Goal: Communication & Community: Answer question/provide support

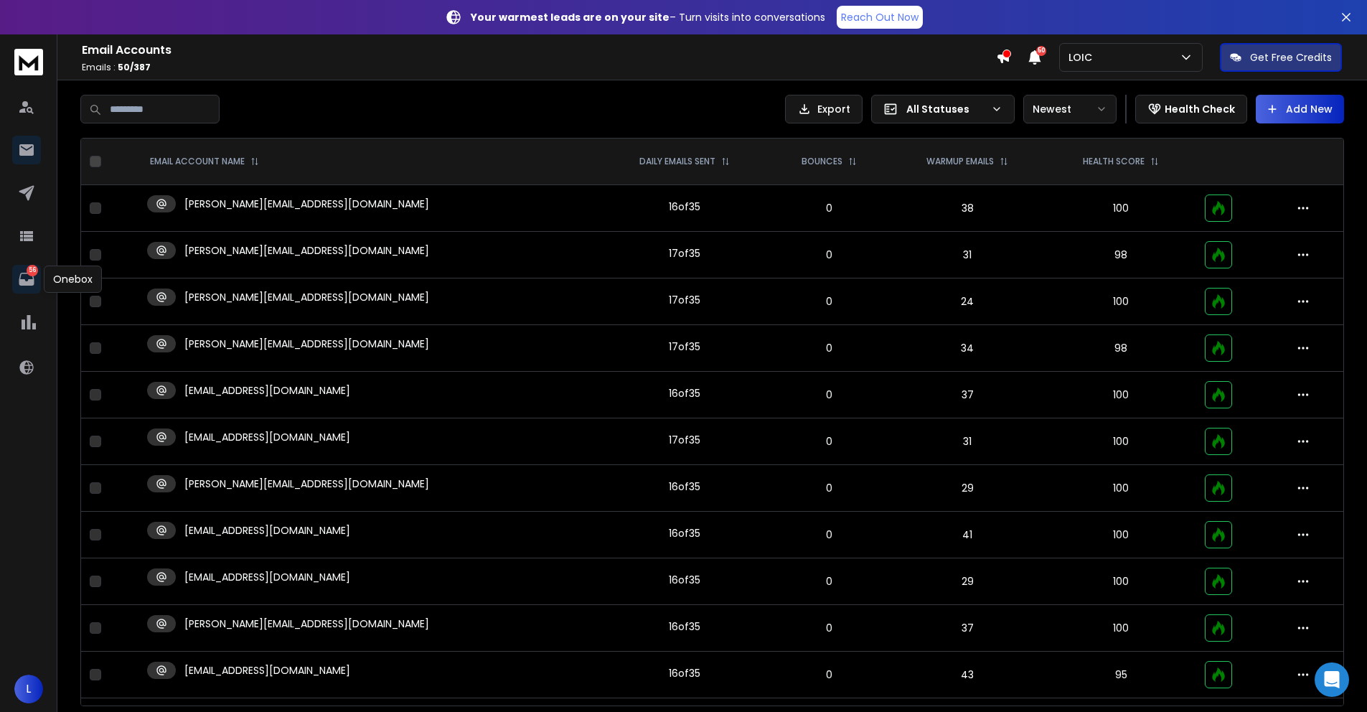
click at [18, 283] on icon at bounding box center [26, 278] width 17 height 17
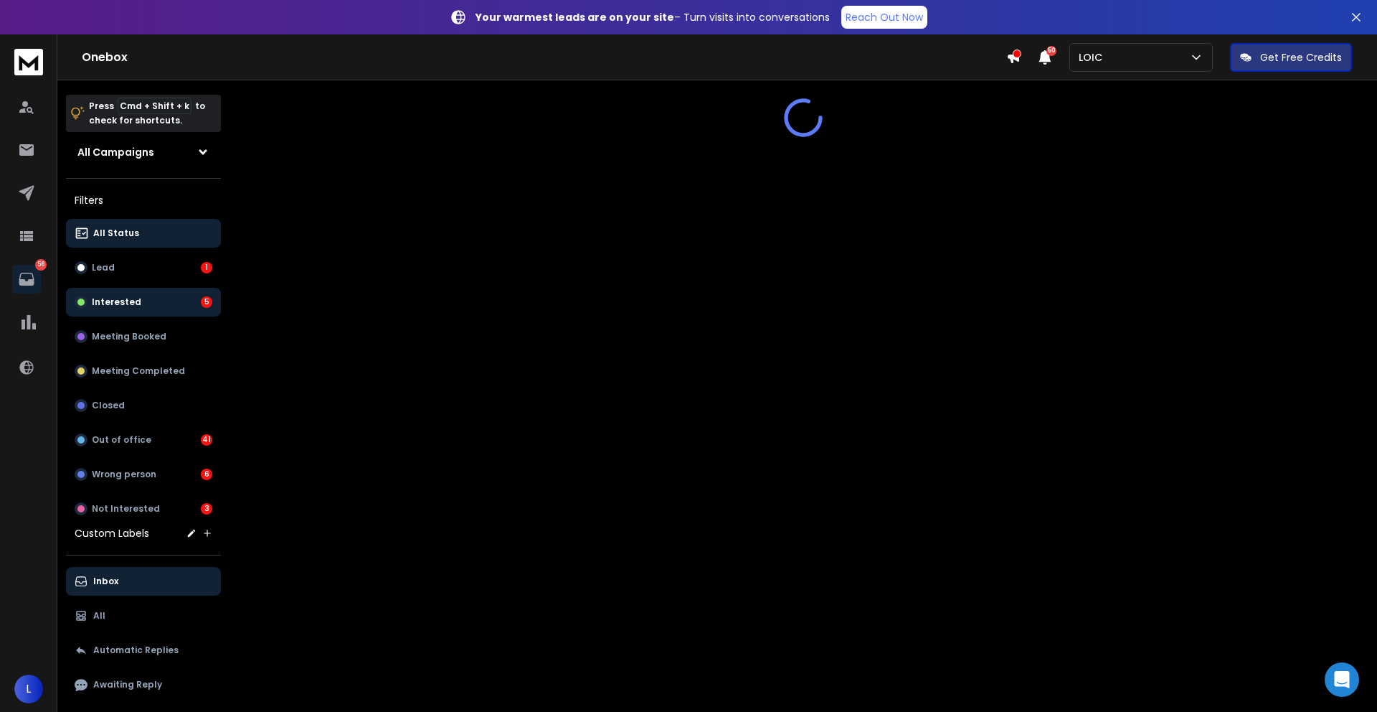
click at [166, 305] on button "Interested 5" at bounding box center [143, 302] width 155 height 29
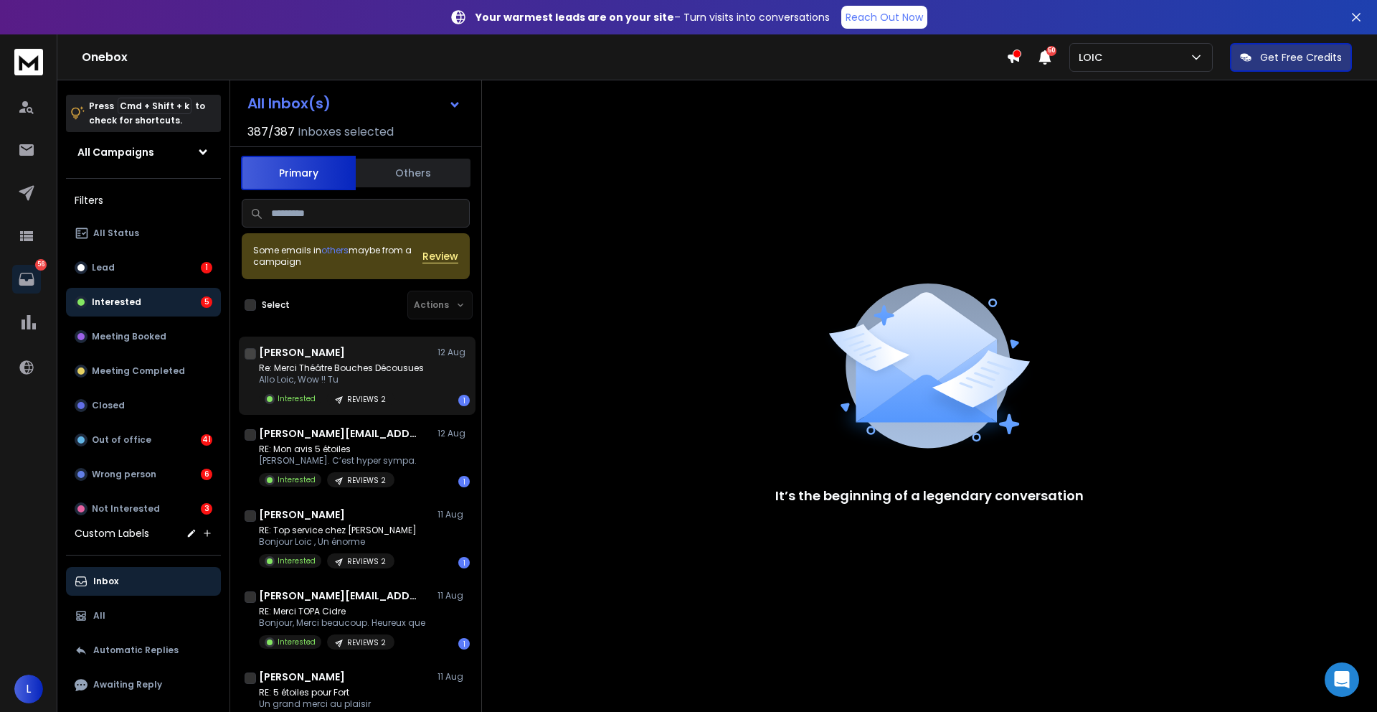
click at [328, 369] on p "Re: Merci Théâtre Bouches Décousues" at bounding box center [341, 367] width 165 height 11
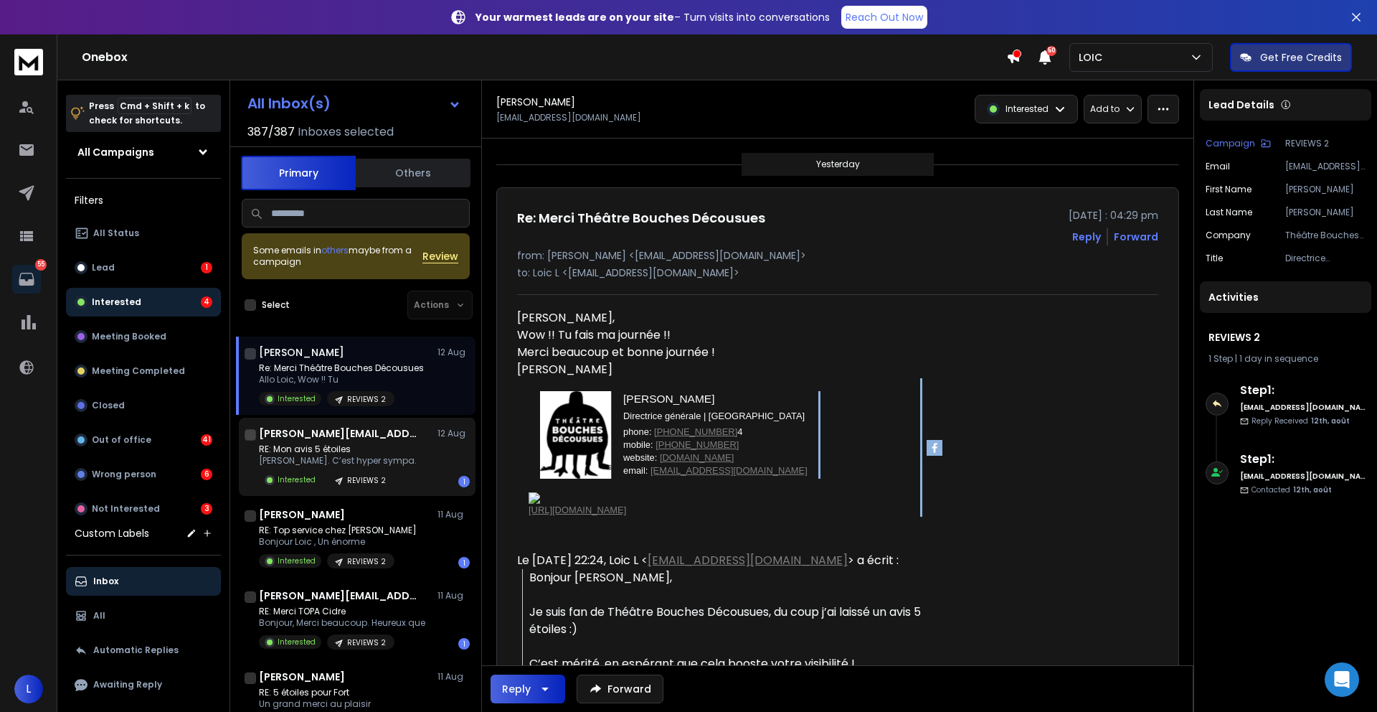
click at [307, 456] on p "[PERSON_NAME]. C’est hyper sympa." at bounding box center [338, 460] width 158 height 11
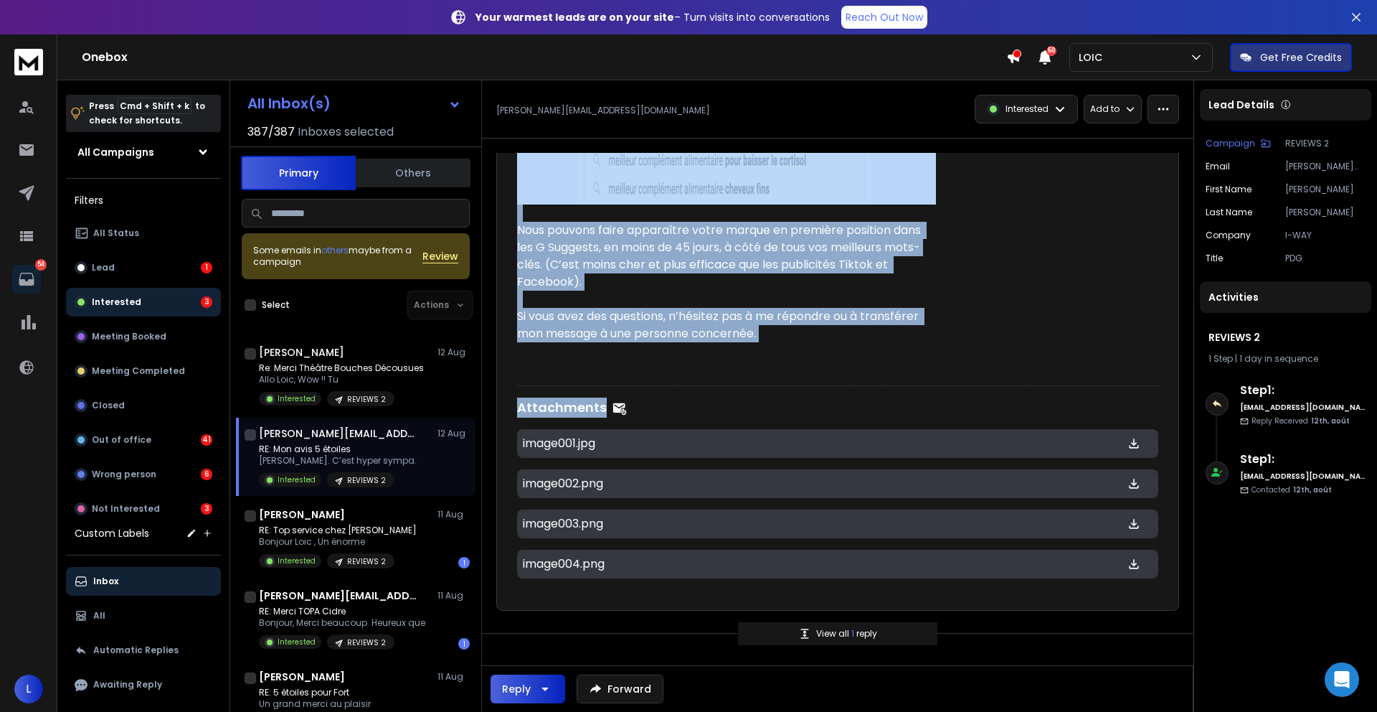
scroll to position [1268, 0]
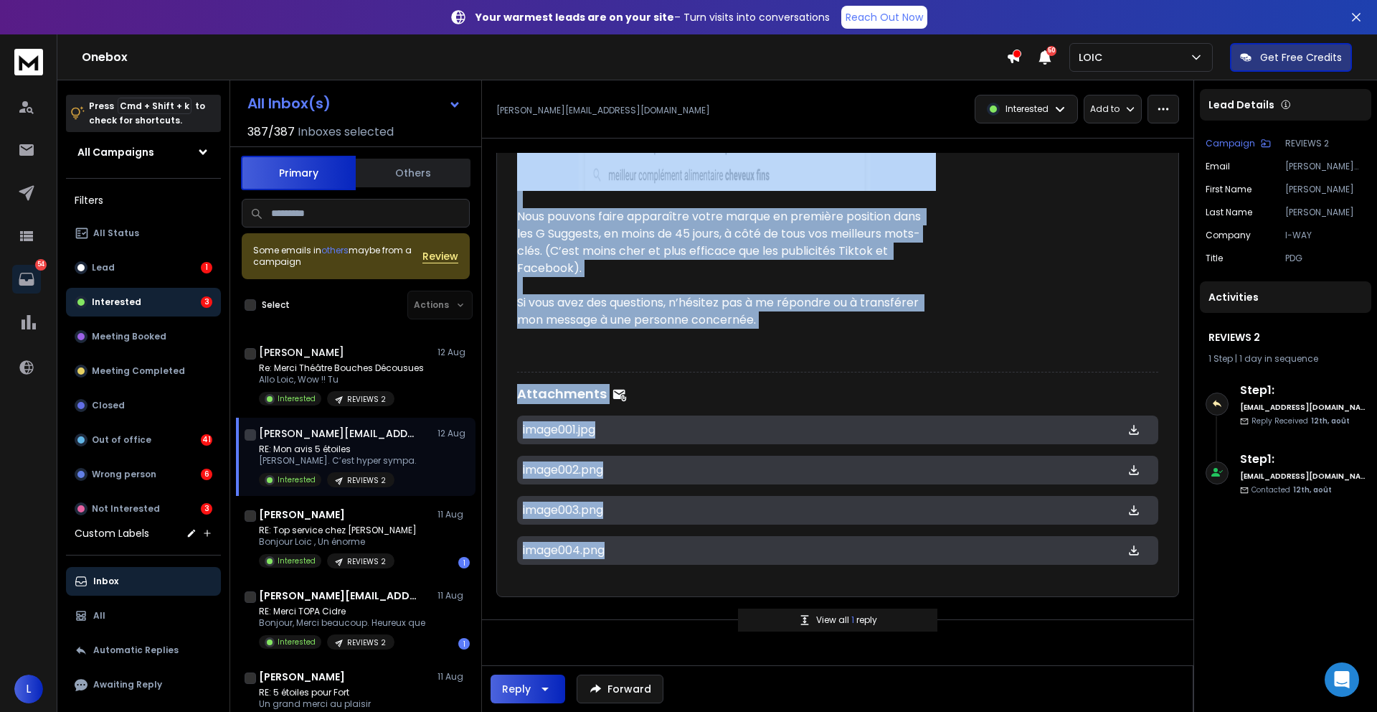
drag, startPoint x: 516, startPoint y: 215, endPoint x: 697, endPoint y: 618, distance: 442.1
copy div "LO: Ips dolo 0 sitamet cons A-ELI ! 02 Seddoe 8120 : 23:72 te Incid Utlabor etd…"
click at [526, 699] on button "Reply" at bounding box center [528, 688] width 75 height 29
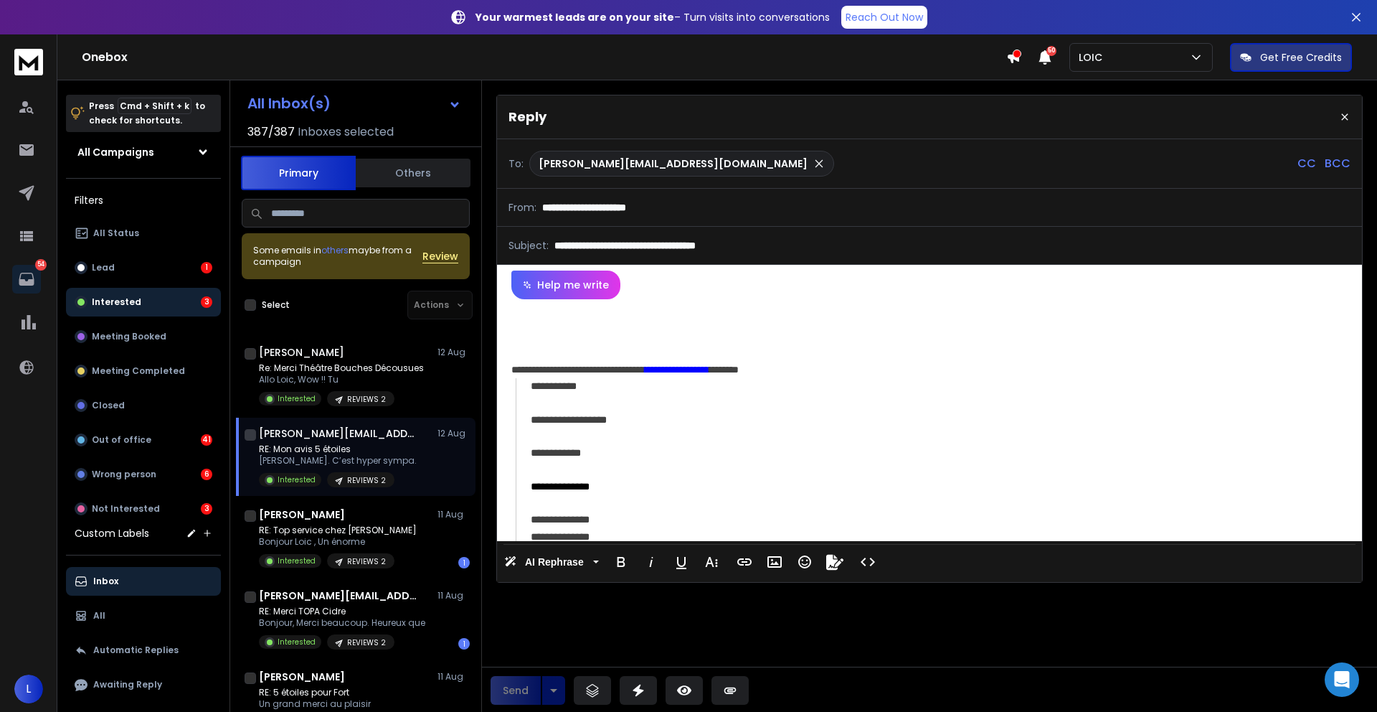
click at [840, 164] on input at bounding box center [890, 164] width 100 height 26
type input "**********"
click at [565, 310] on div "**********" at bounding box center [929, 420] width 865 height 242
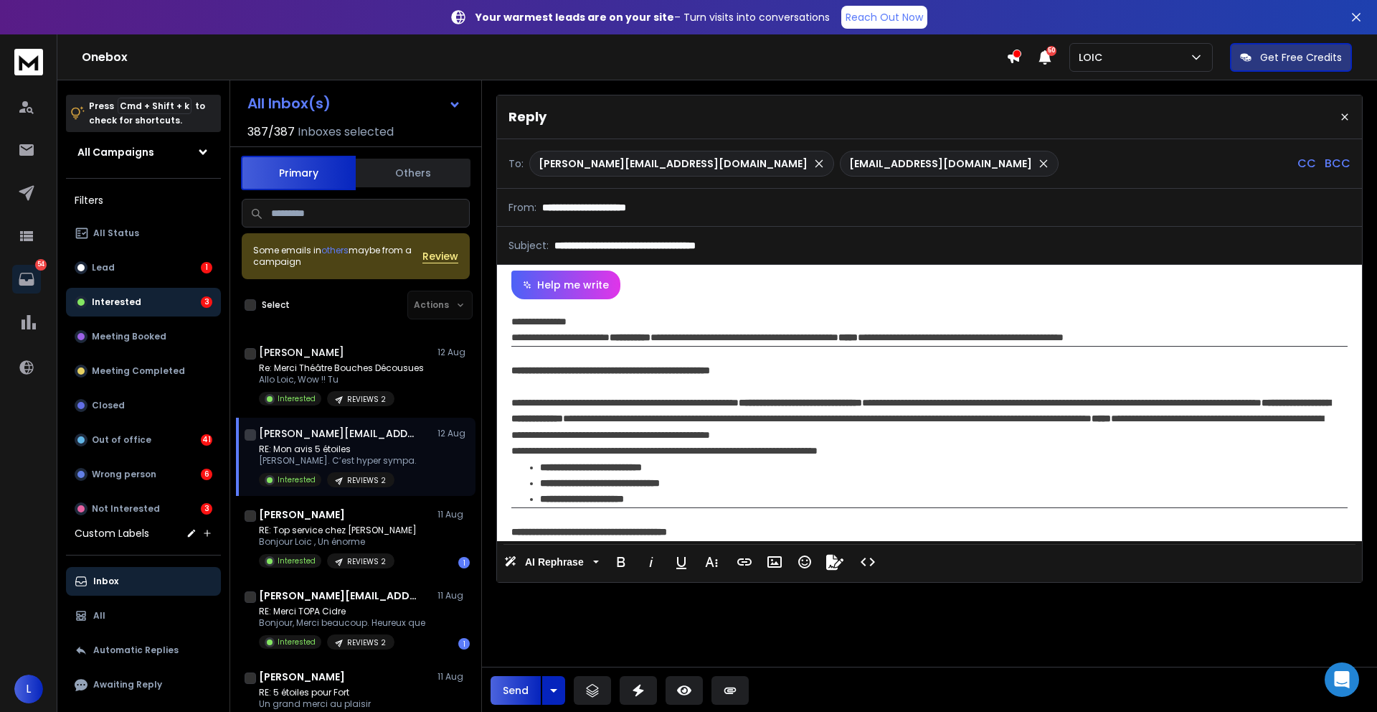
click at [534, 689] on button "Send" at bounding box center [516, 690] width 50 height 29
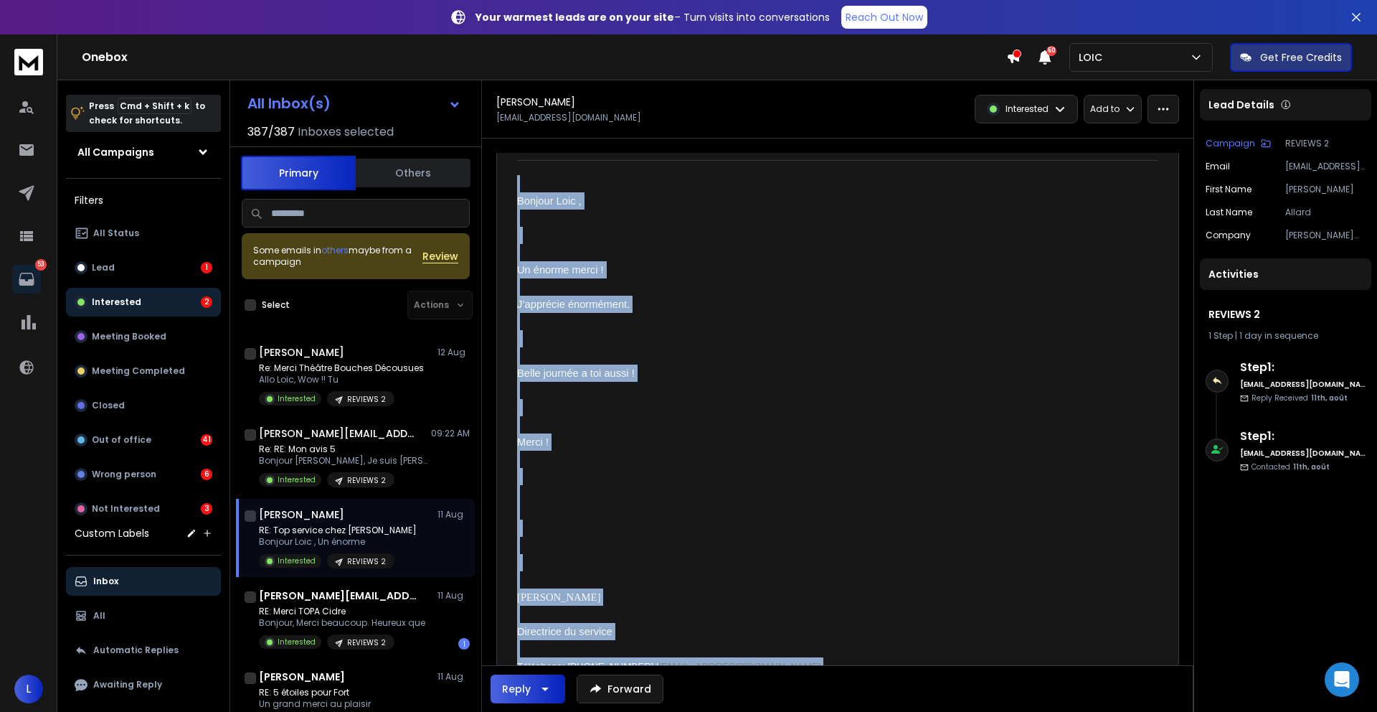
scroll to position [1546, 0]
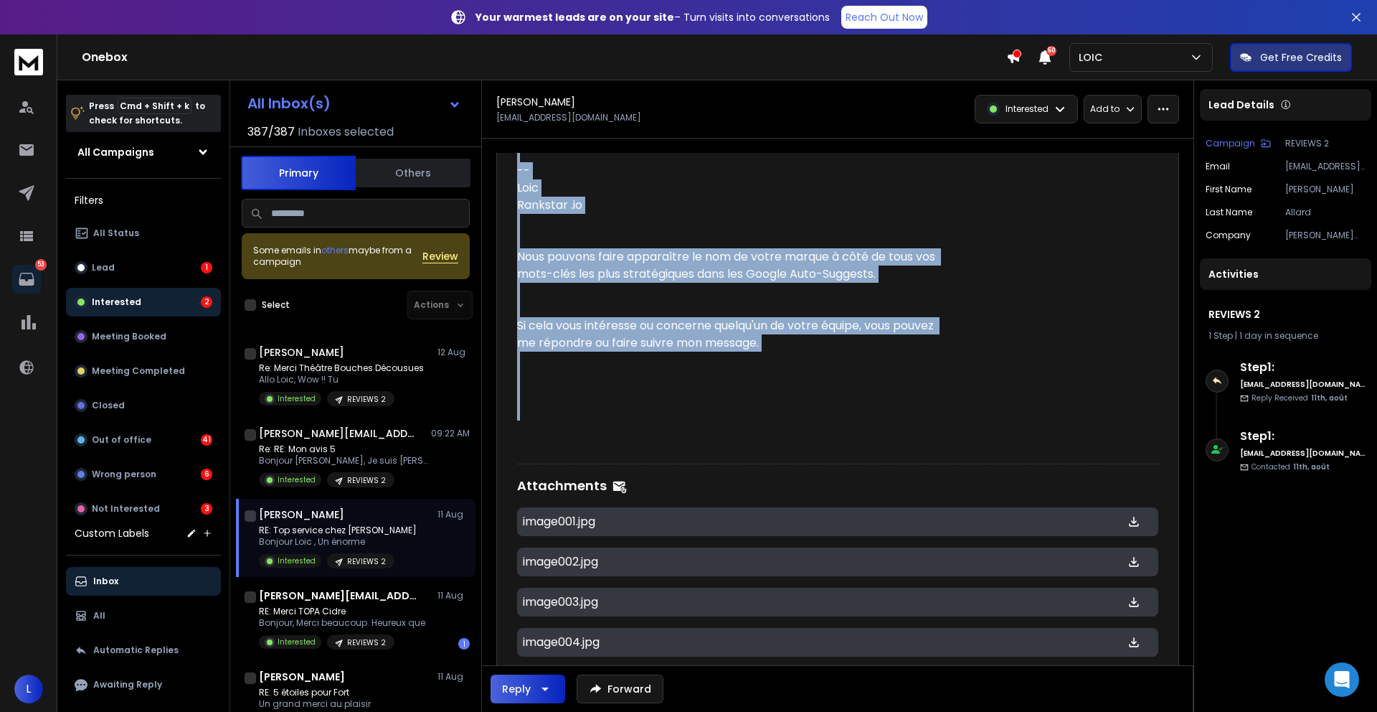
drag, startPoint x: 530, startPoint y: 308, endPoint x: 580, endPoint y: 642, distance: 337.9
copy div "LO: Ips dolorsi amet Conse Adipiscin Elitseddoei ! 13 Tempor 1232 : 54:64 in Ut…"
click at [519, 689] on div "Reply" at bounding box center [516, 688] width 29 height 14
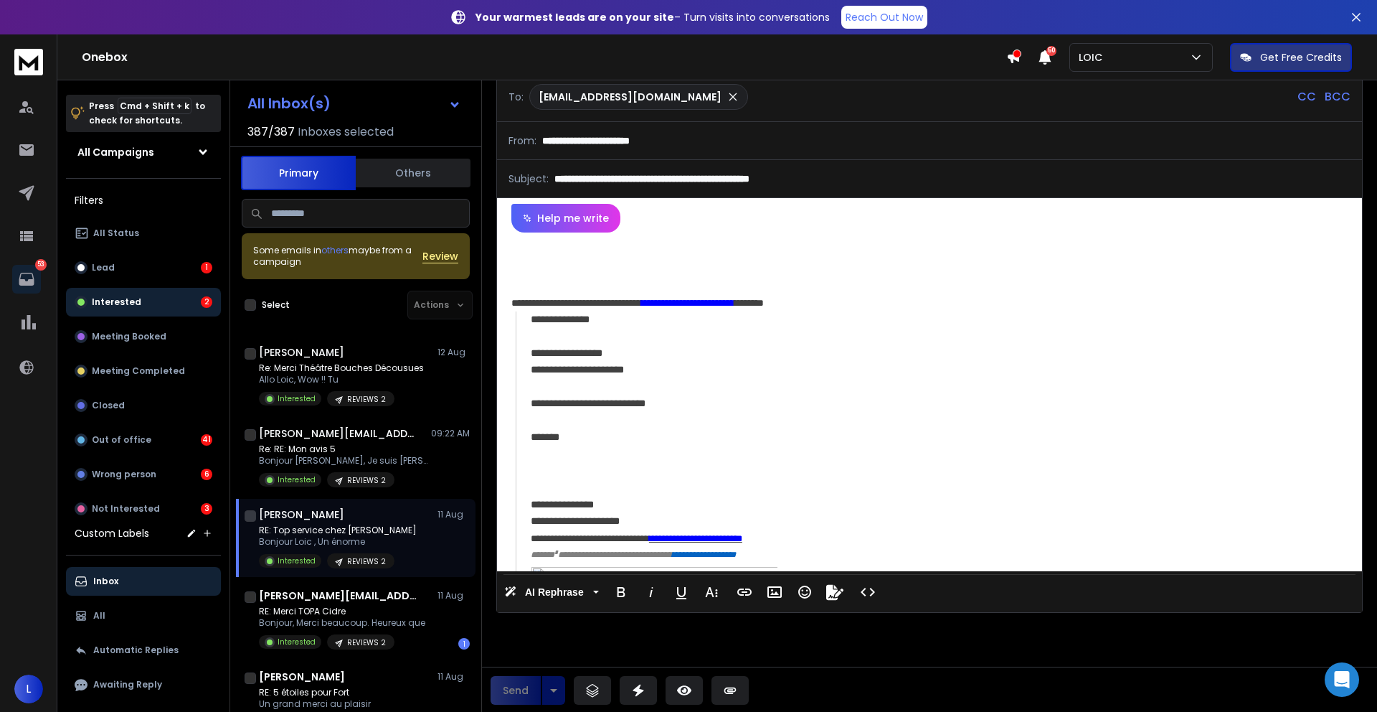
scroll to position [0, 0]
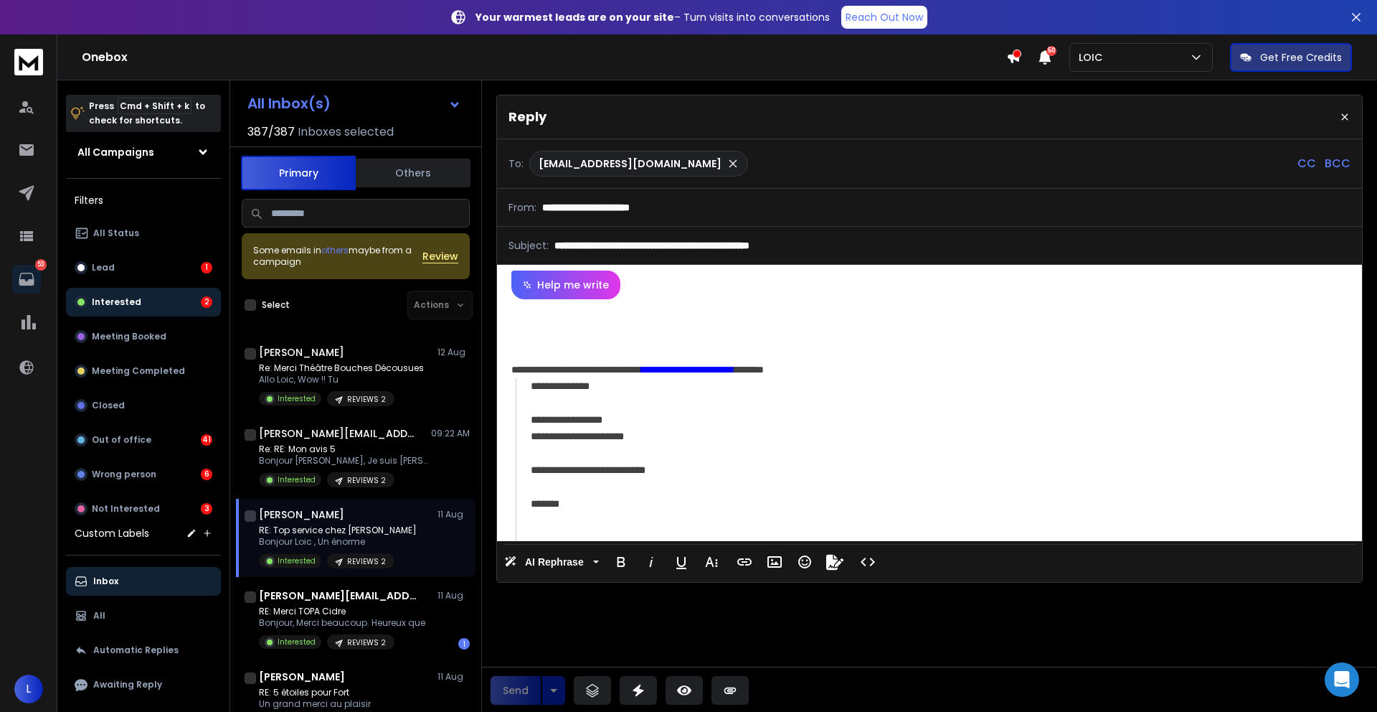
click at [780, 159] on input at bounding box center [804, 164] width 100 height 26
type input "**********"
click at [540, 318] on div at bounding box center [929, 321] width 836 height 16
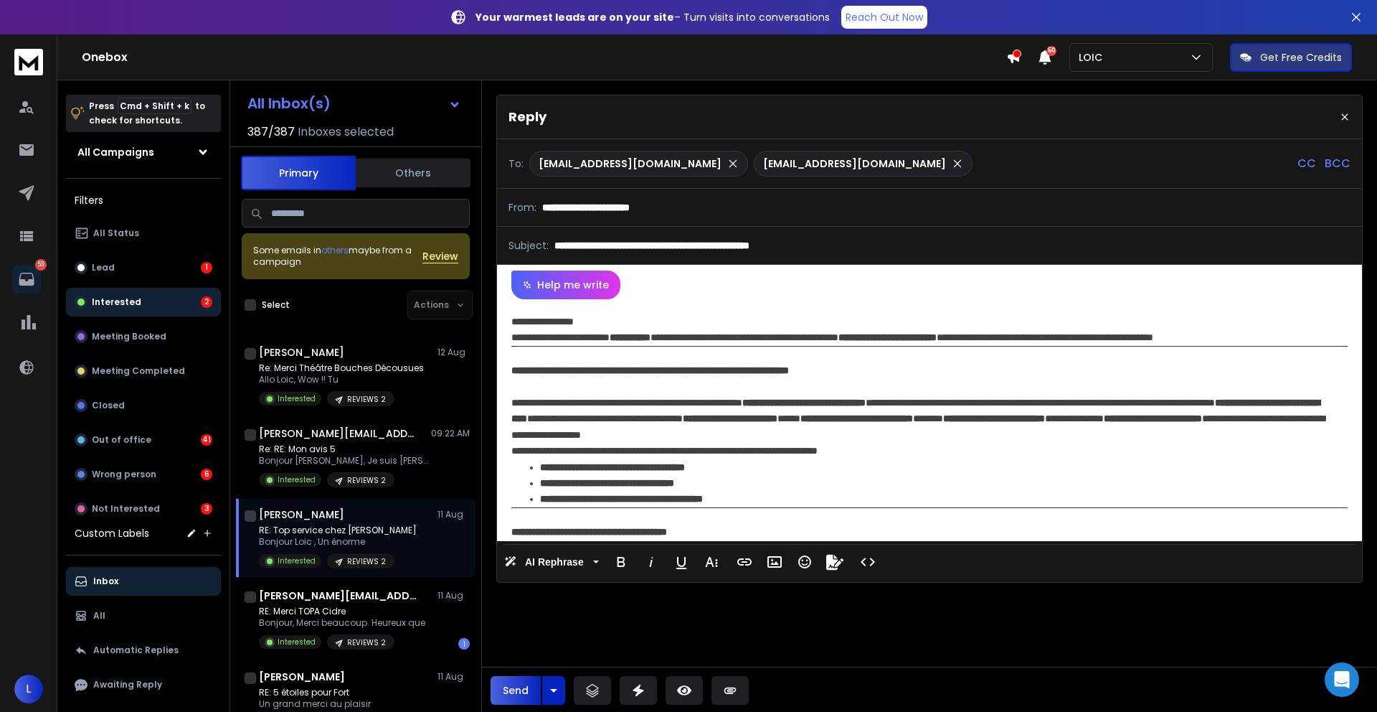
click at [520, 690] on button "Send" at bounding box center [516, 690] width 50 height 29
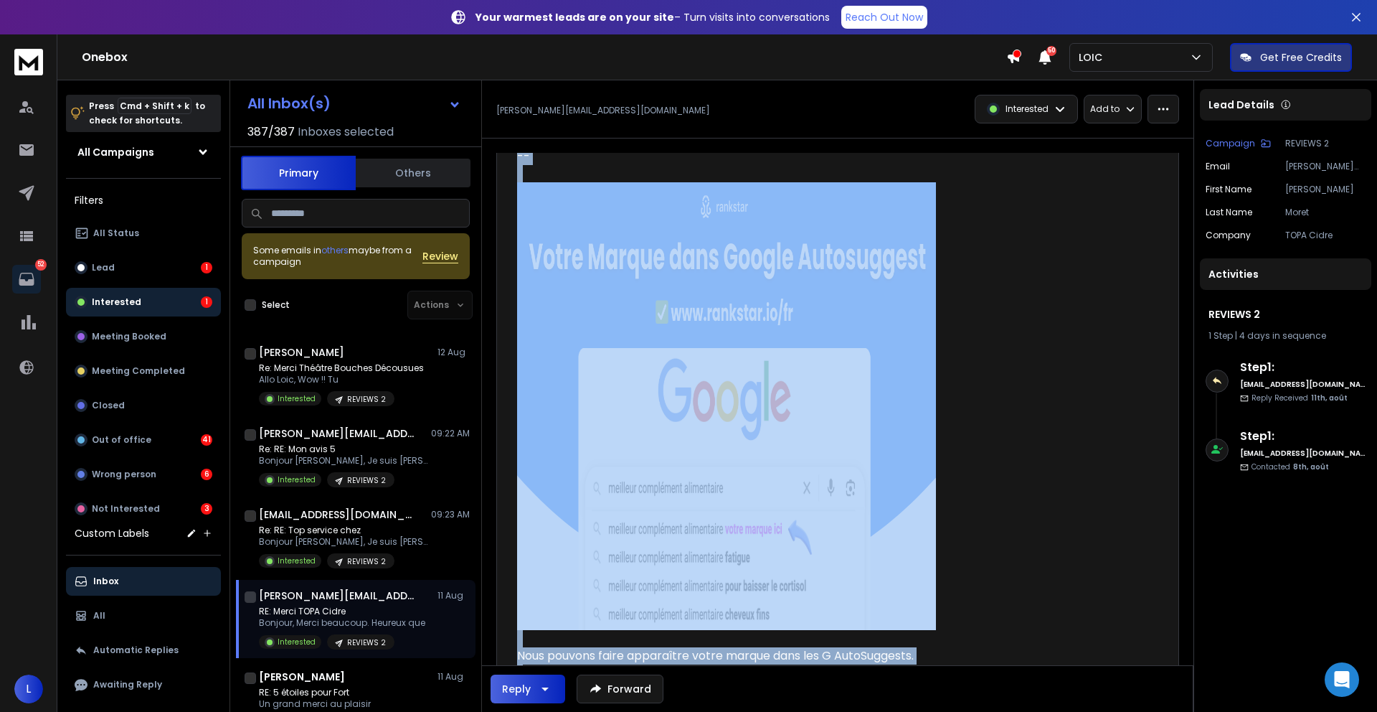
scroll to position [1190, 0]
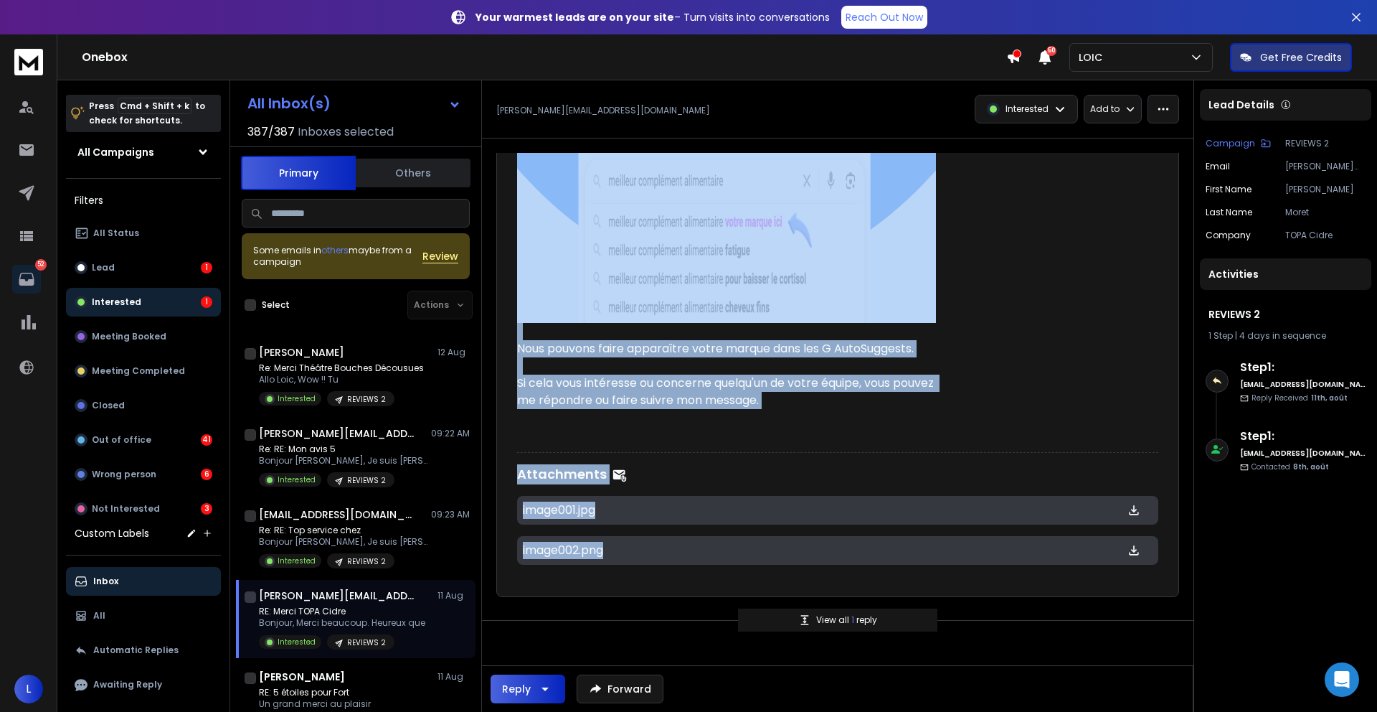
drag, startPoint x: 519, startPoint y: 222, endPoint x: 603, endPoint y: 634, distance: 420.9
copy div "RE: Merci TOPA Cidre [DATE] : 05:20 pm Reply Forward from: <[PERSON_NAME][EMAIL…"
click at [533, 695] on div "Reply" at bounding box center [528, 688] width 52 height 17
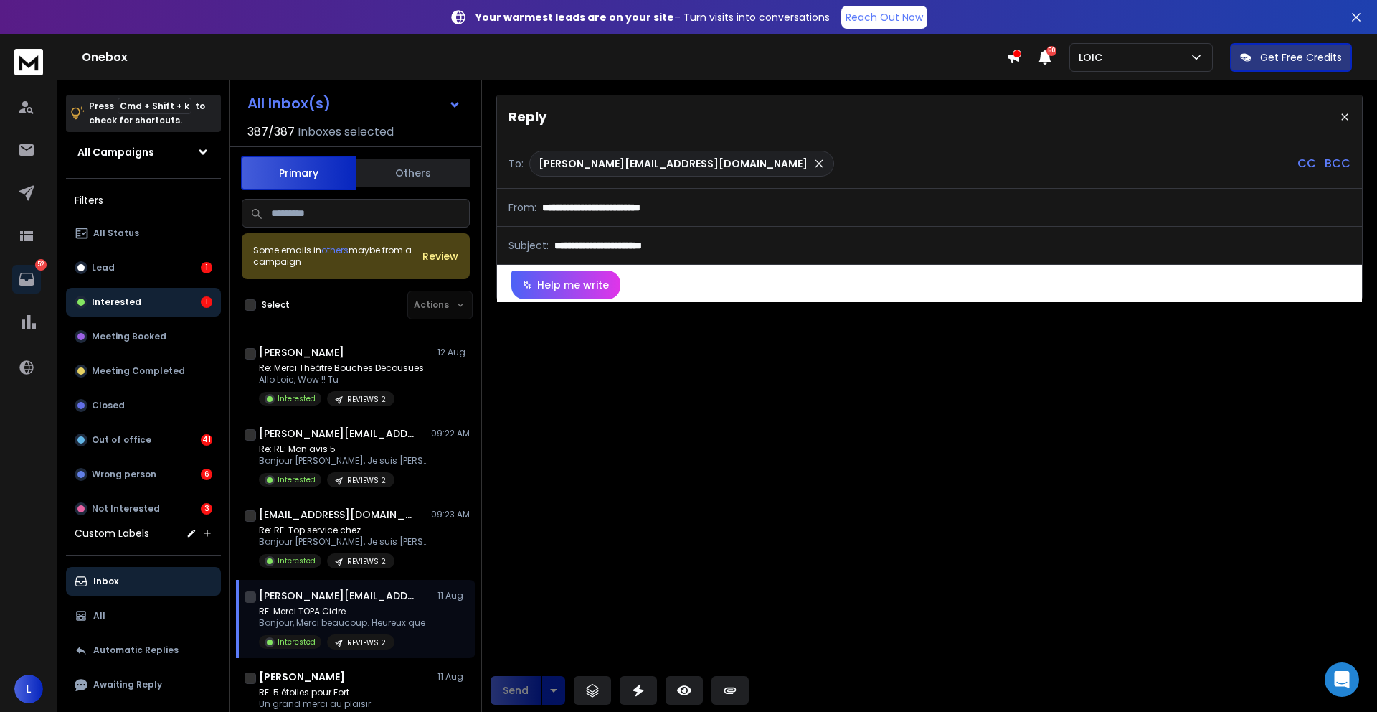
scroll to position [0, 0]
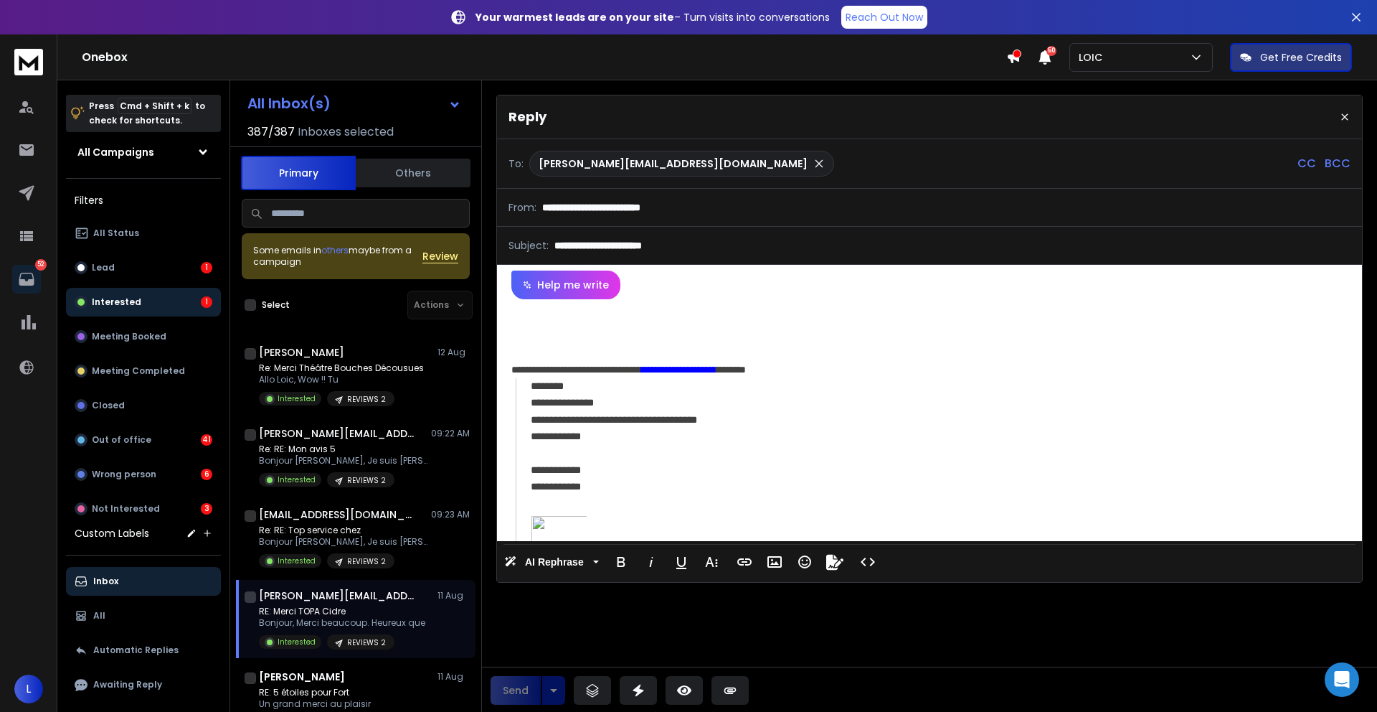
click at [840, 161] on input at bounding box center [890, 164] width 100 height 26
type input "**********"
click at [551, 316] on div at bounding box center [929, 321] width 836 height 16
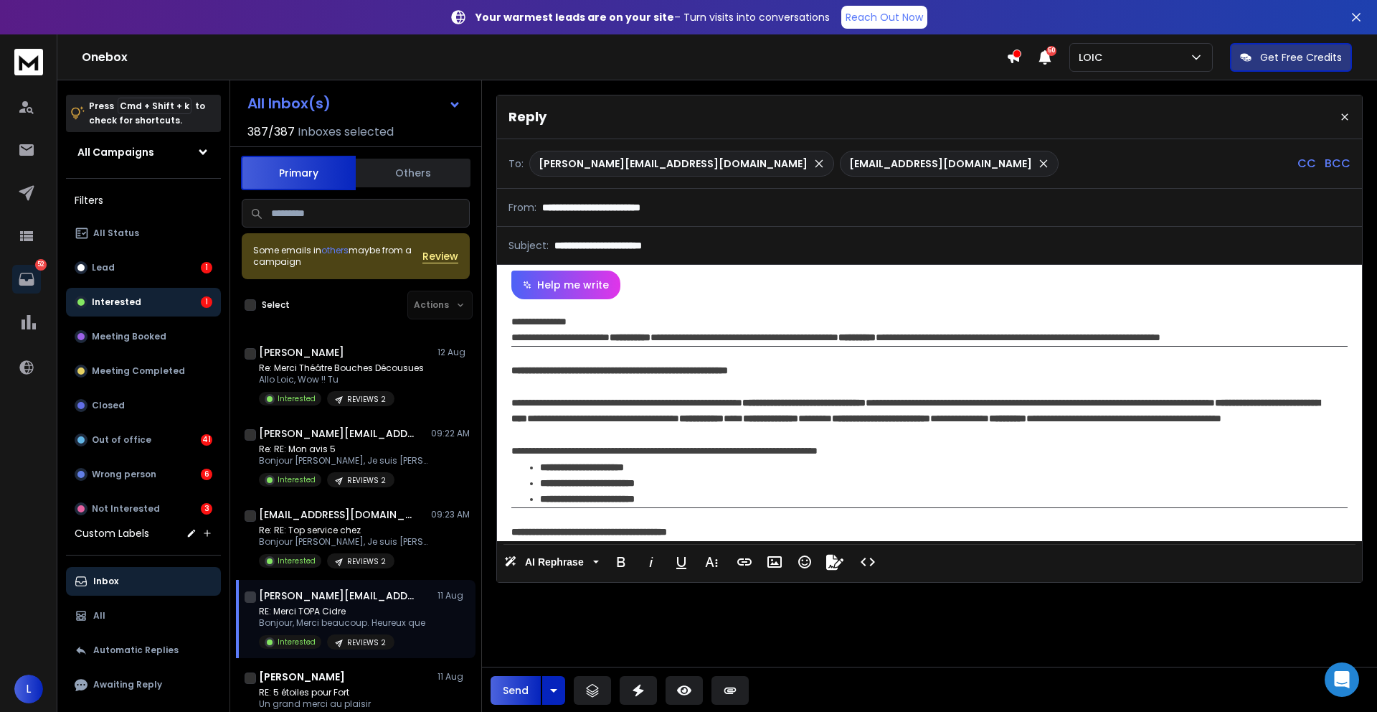
click at [516, 690] on button "Send" at bounding box center [516, 690] width 50 height 29
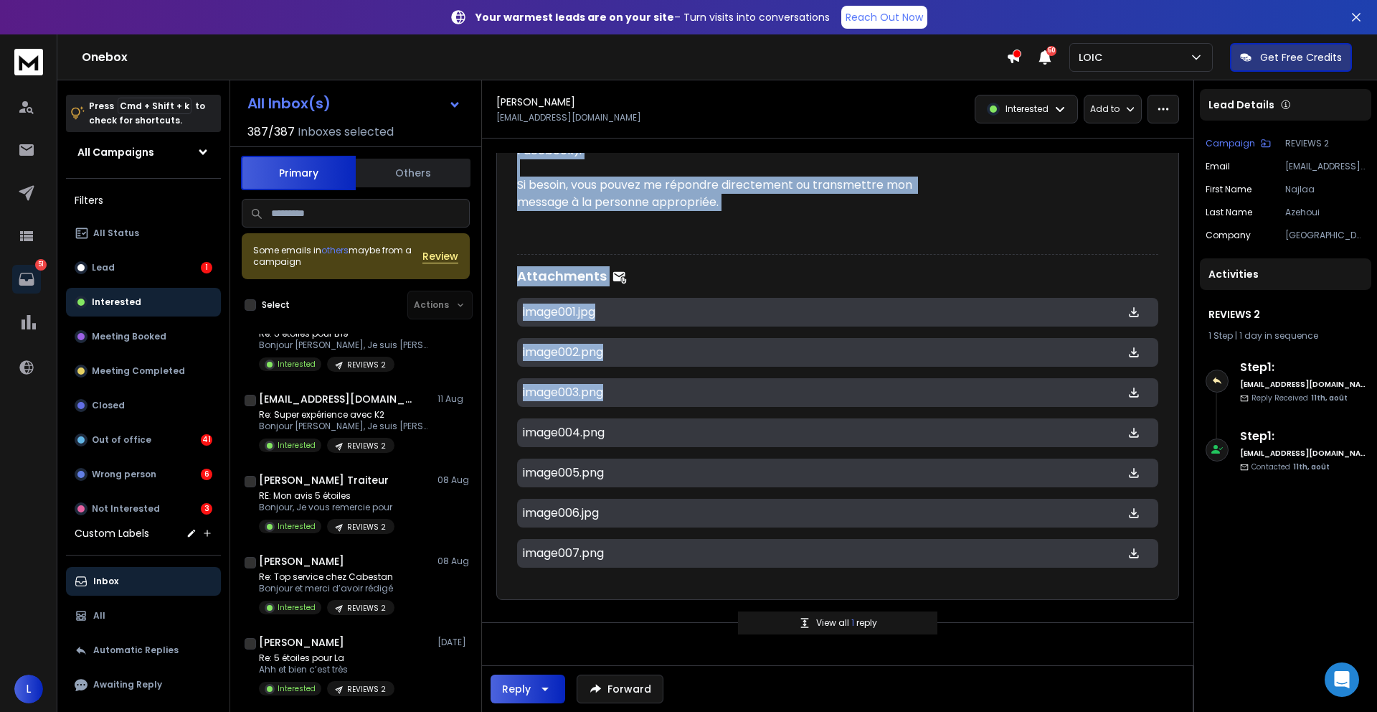
scroll to position [1228, 0]
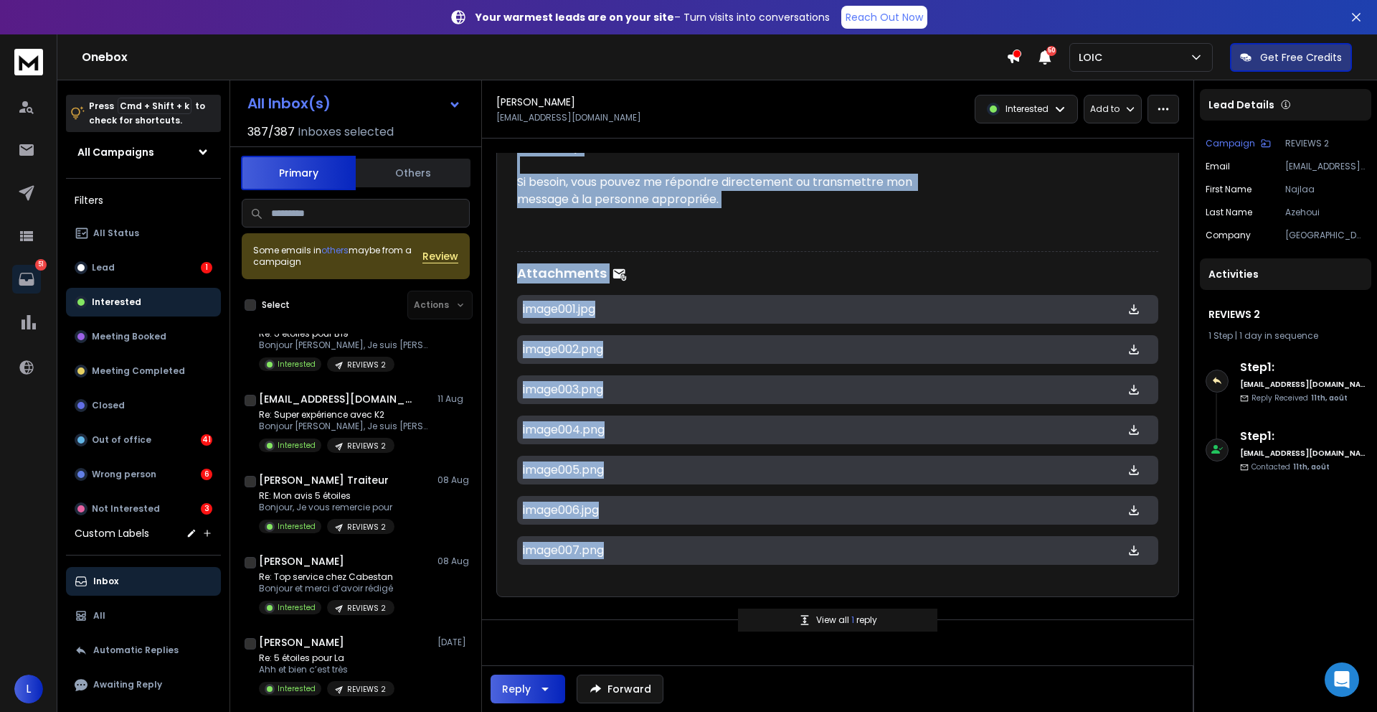
drag, startPoint x: 519, startPoint y: 214, endPoint x: 688, endPoint y: 590, distance: 411.6
copy div "LO: 7 ipsumdo sita Cons Adipiscin Elitse, Doe & Tempor 44 Incidi 4737 : 74:29 u…"
click at [549, 701] on button "Reply" at bounding box center [528, 688] width 75 height 29
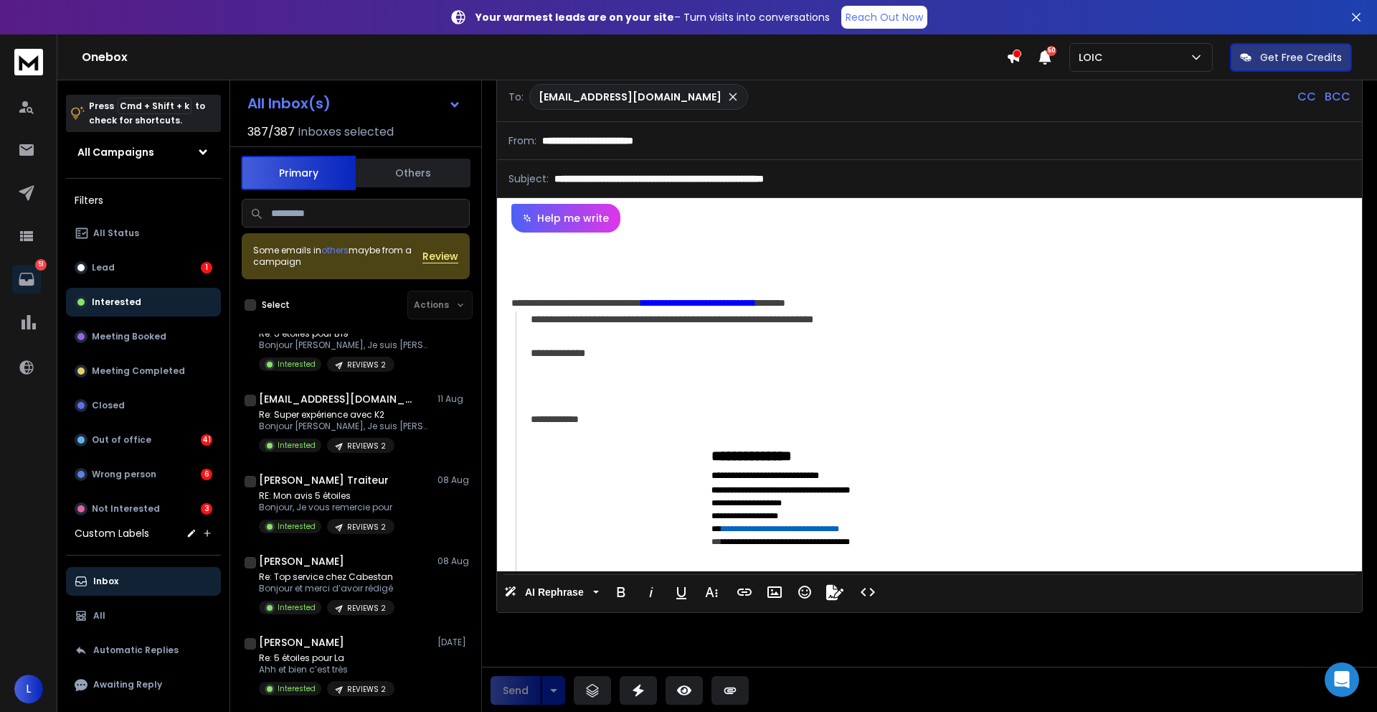
scroll to position [0, 0]
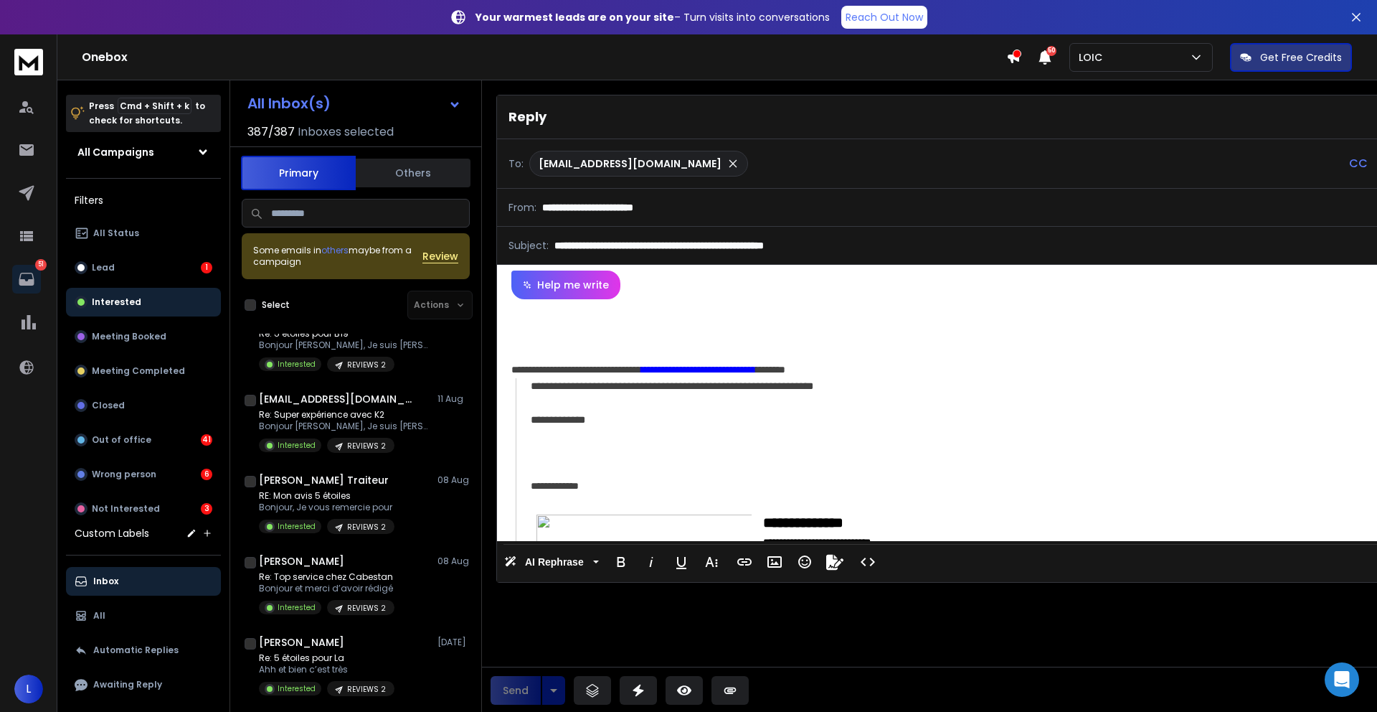
click at [815, 166] on input at bounding box center [804, 164] width 100 height 26
type input "**********"
click at [603, 311] on div "**********" at bounding box center [955, 420] width 917 height 242
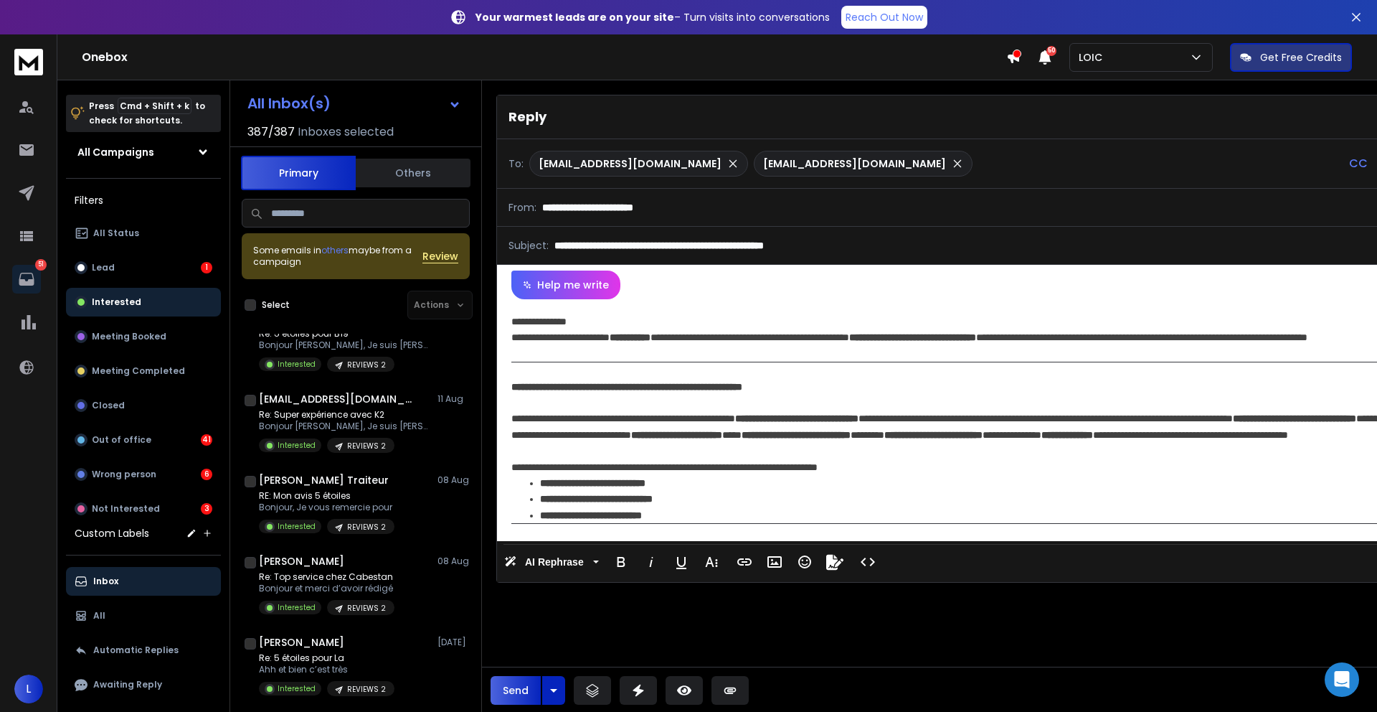
click at [525, 689] on button "Send" at bounding box center [516, 690] width 50 height 29
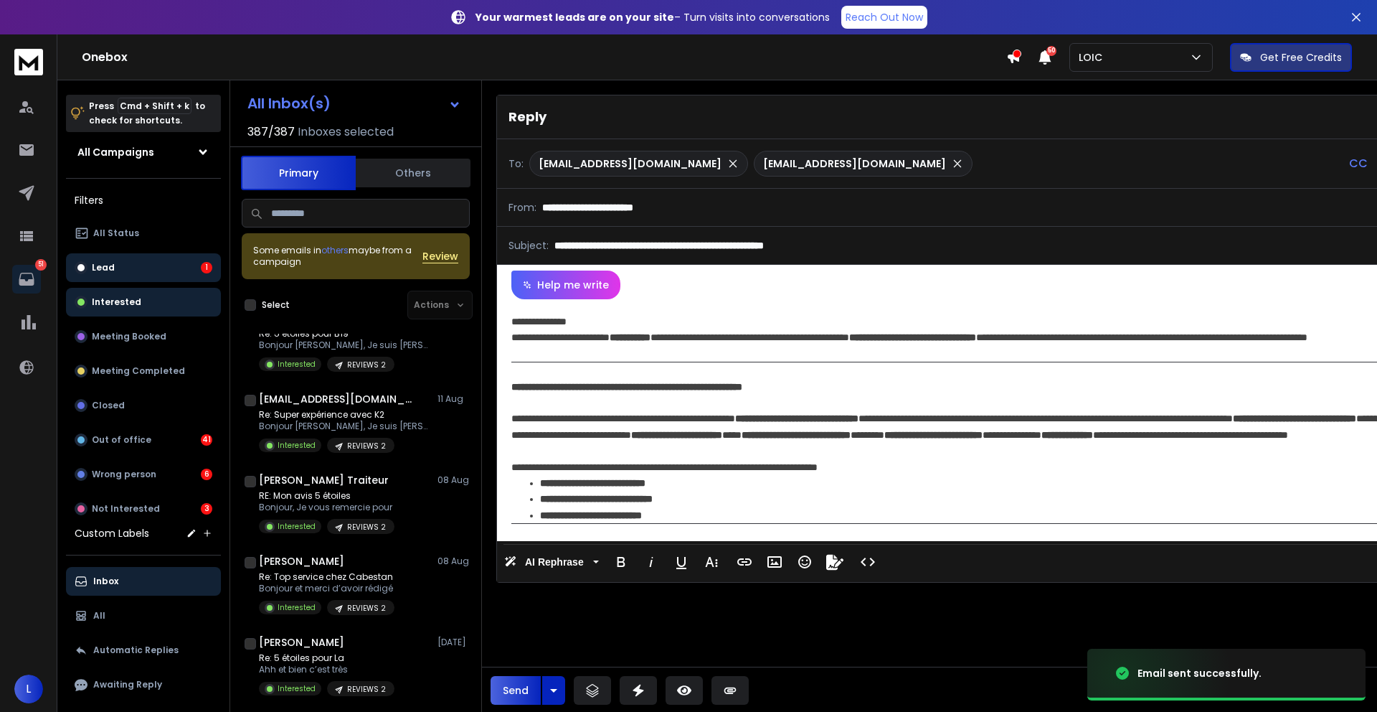
click at [157, 268] on button "Lead 1" at bounding box center [143, 267] width 155 height 29
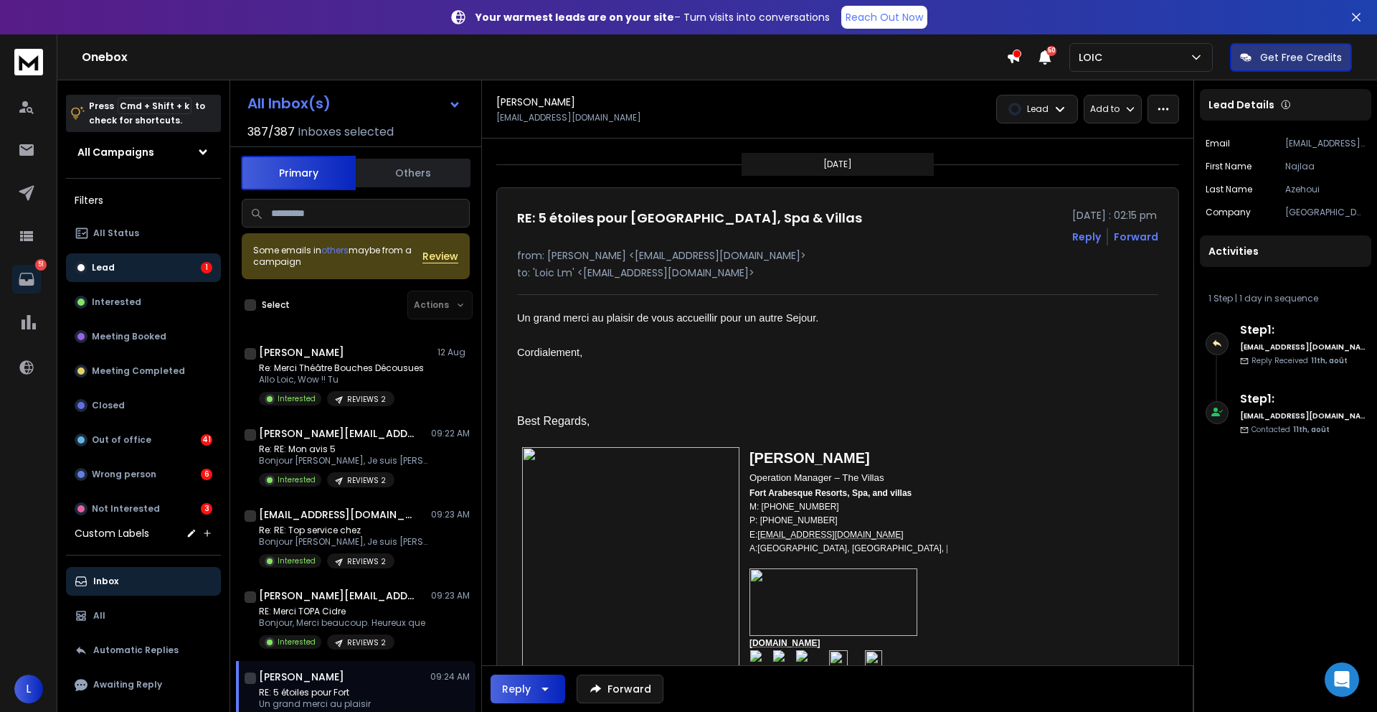
click at [156, 265] on button "Lead 1" at bounding box center [143, 267] width 155 height 29
click at [128, 310] on button "Interested" at bounding box center [143, 302] width 155 height 29
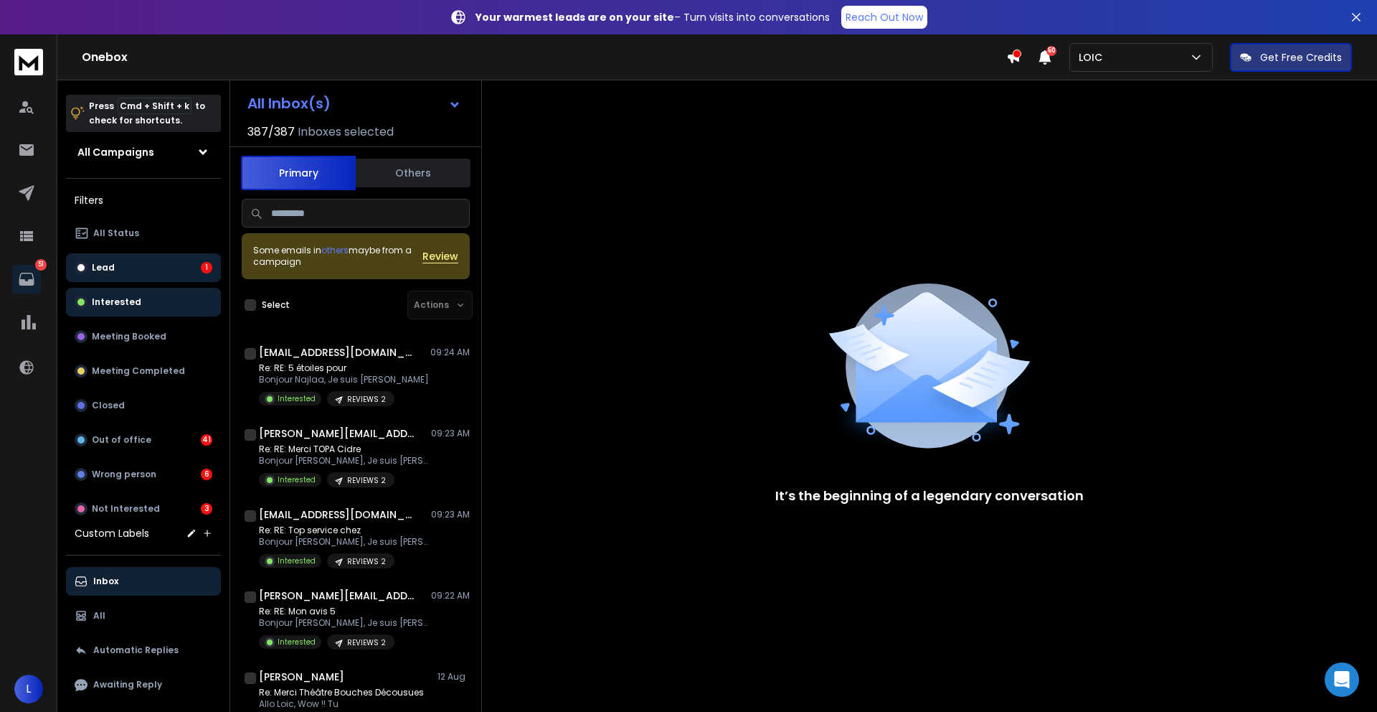
click at [122, 275] on button "Lead 1" at bounding box center [143, 267] width 155 height 29
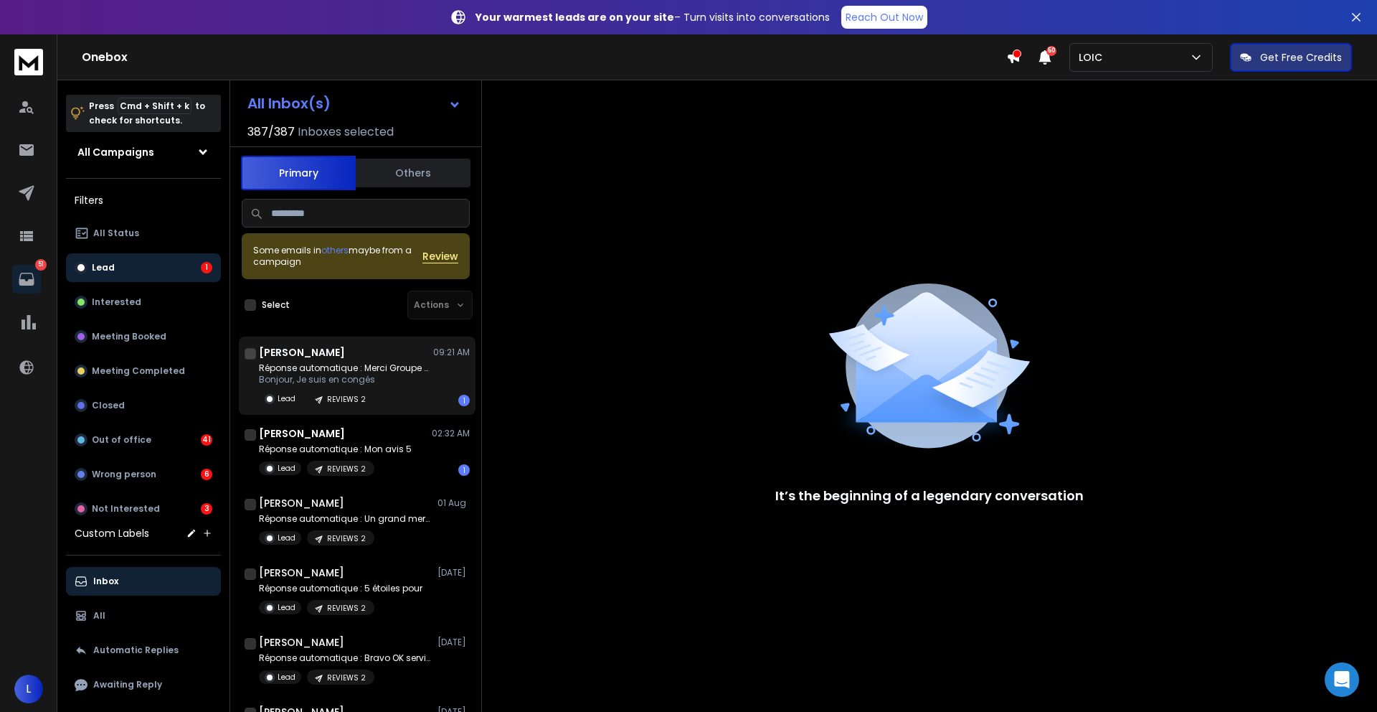
click at [329, 368] on p "Réponse automatique : Merci Groupe Vingt-Six" at bounding box center [345, 367] width 172 height 11
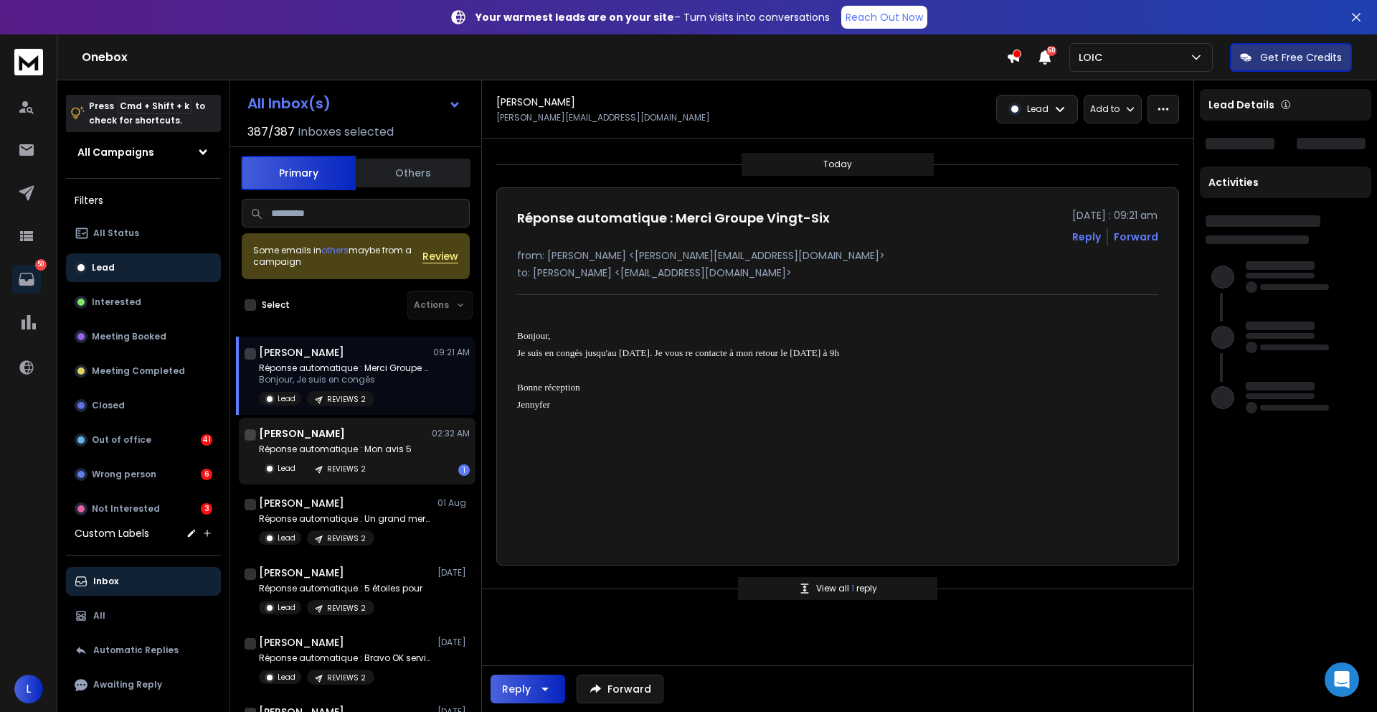
click at [332, 453] on p "Réponse automatique : Mon avis 5" at bounding box center [335, 448] width 153 height 11
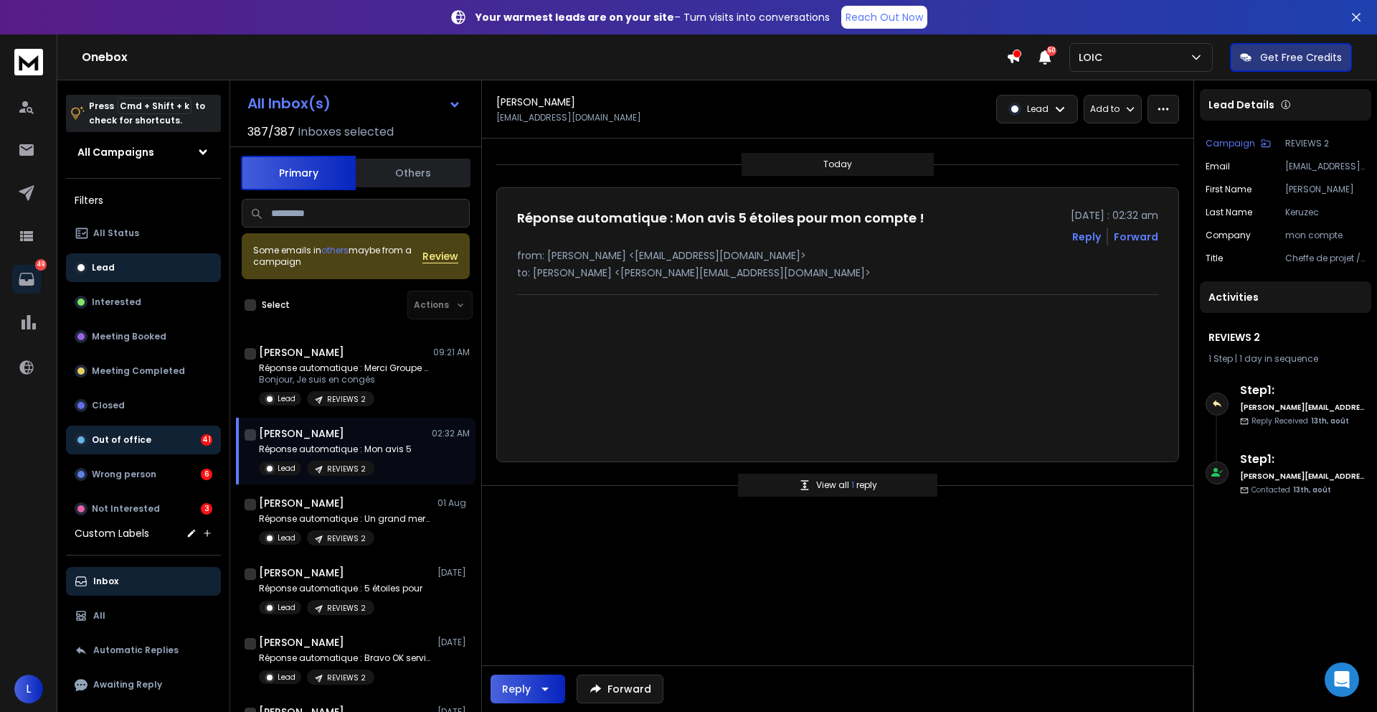
click at [154, 443] on button "Out of office 41" at bounding box center [143, 439] width 155 height 29
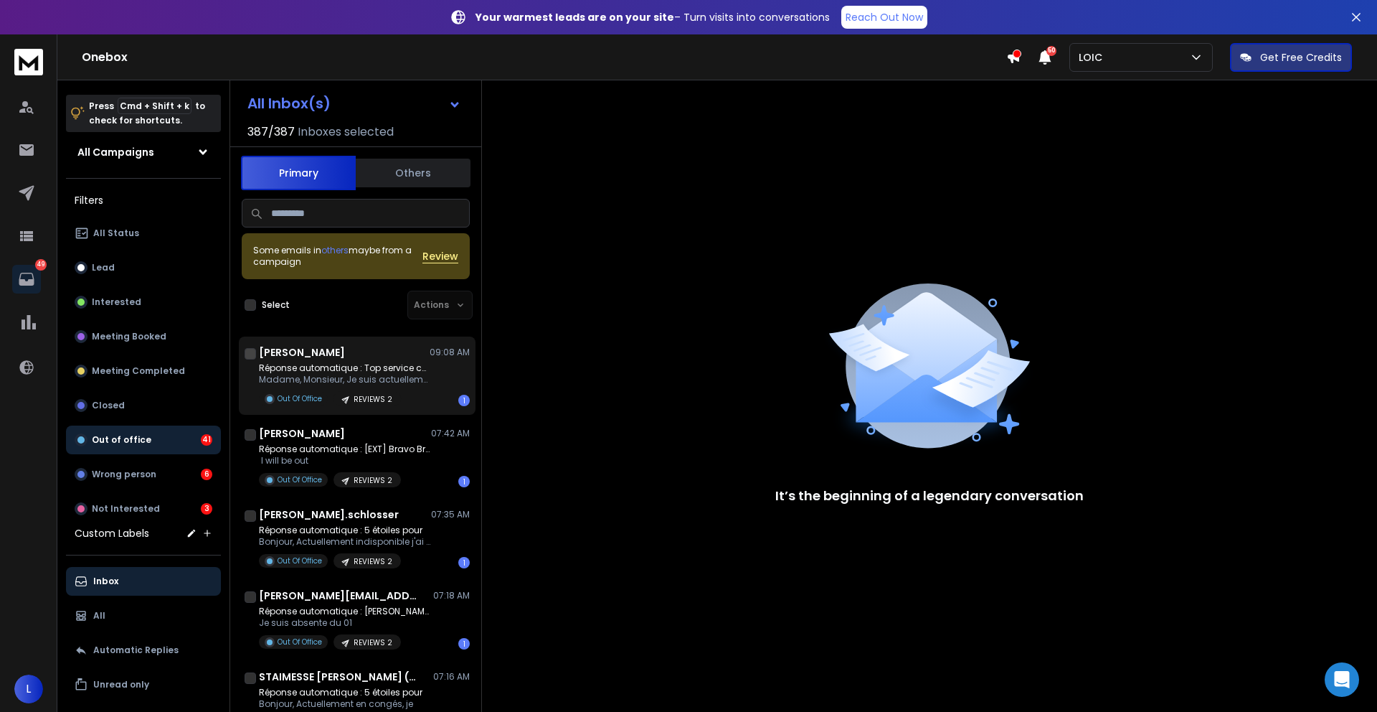
click at [303, 378] on p "Madame, Monsieur, Je suis actuellement" at bounding box center [345, 379] width 172 height 11
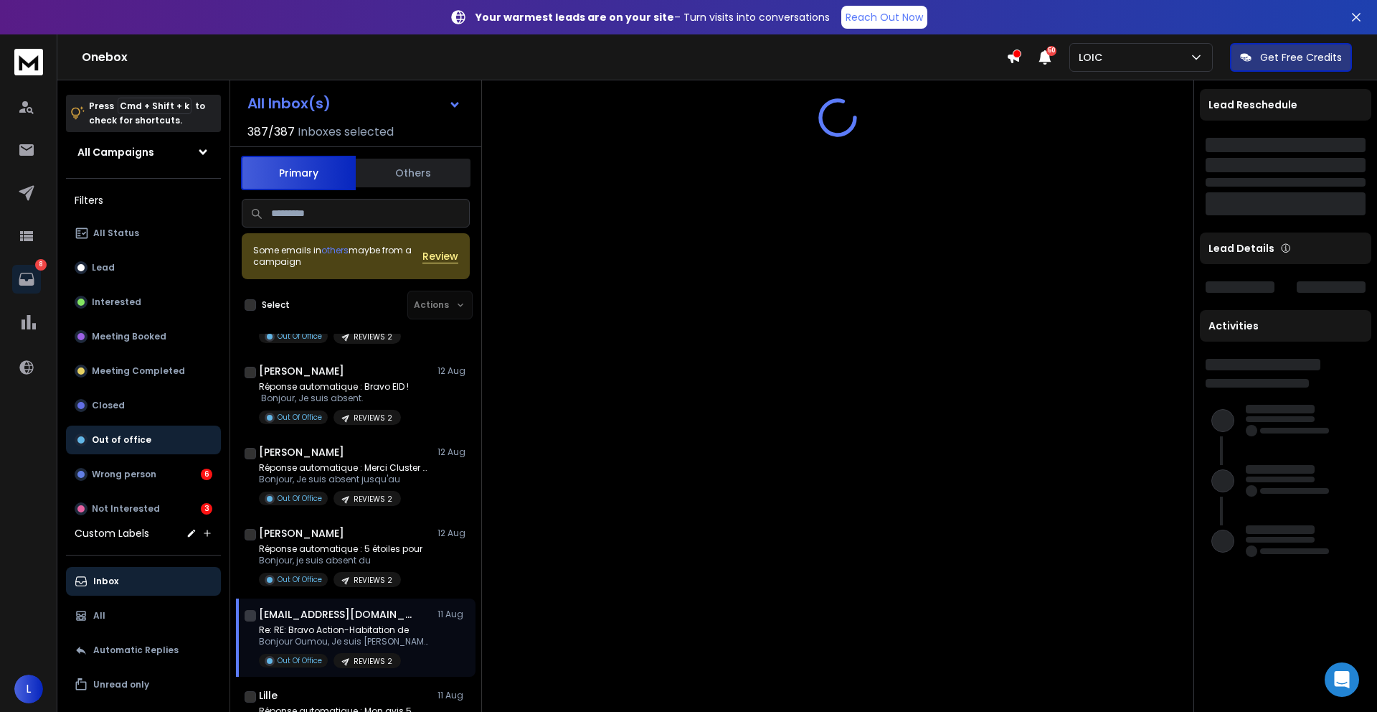
scroll to position [3135, 0]
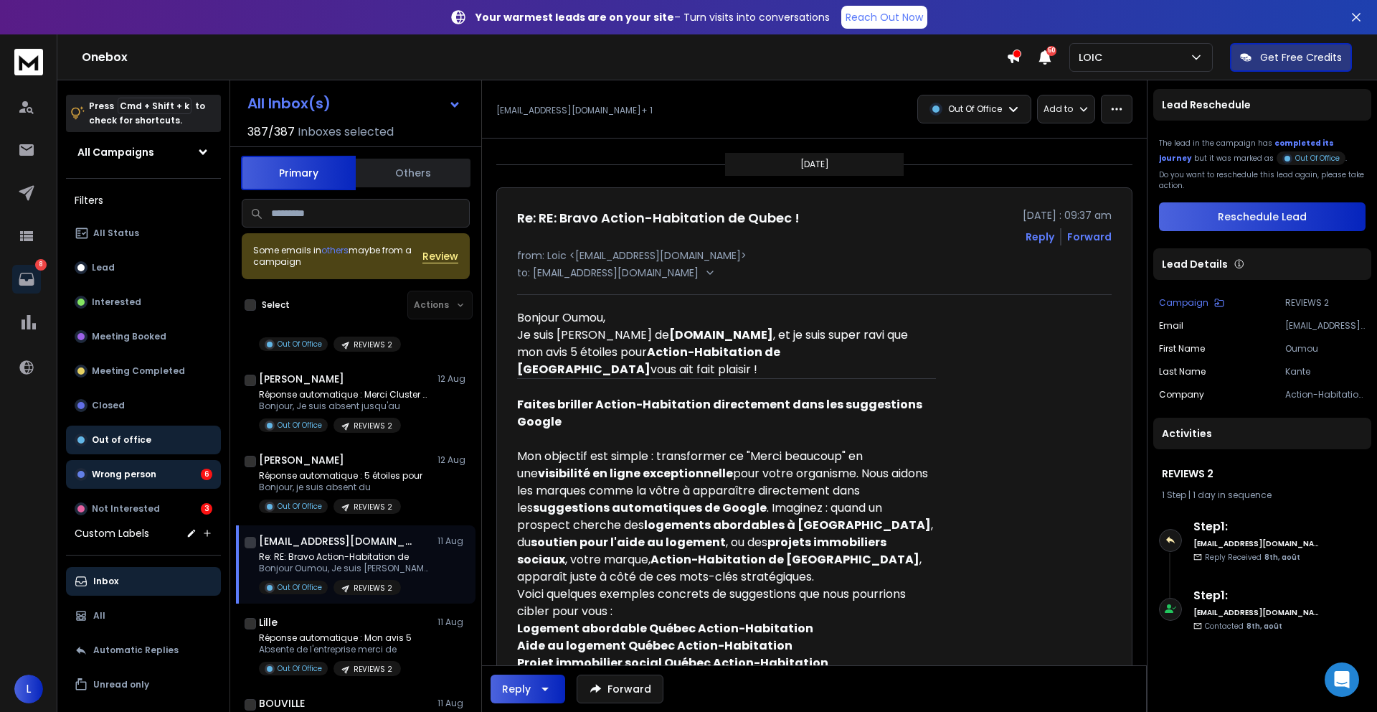
click at [141, 479] on p "Wrong person" at bounding box center [124, 473] width 65 height 11
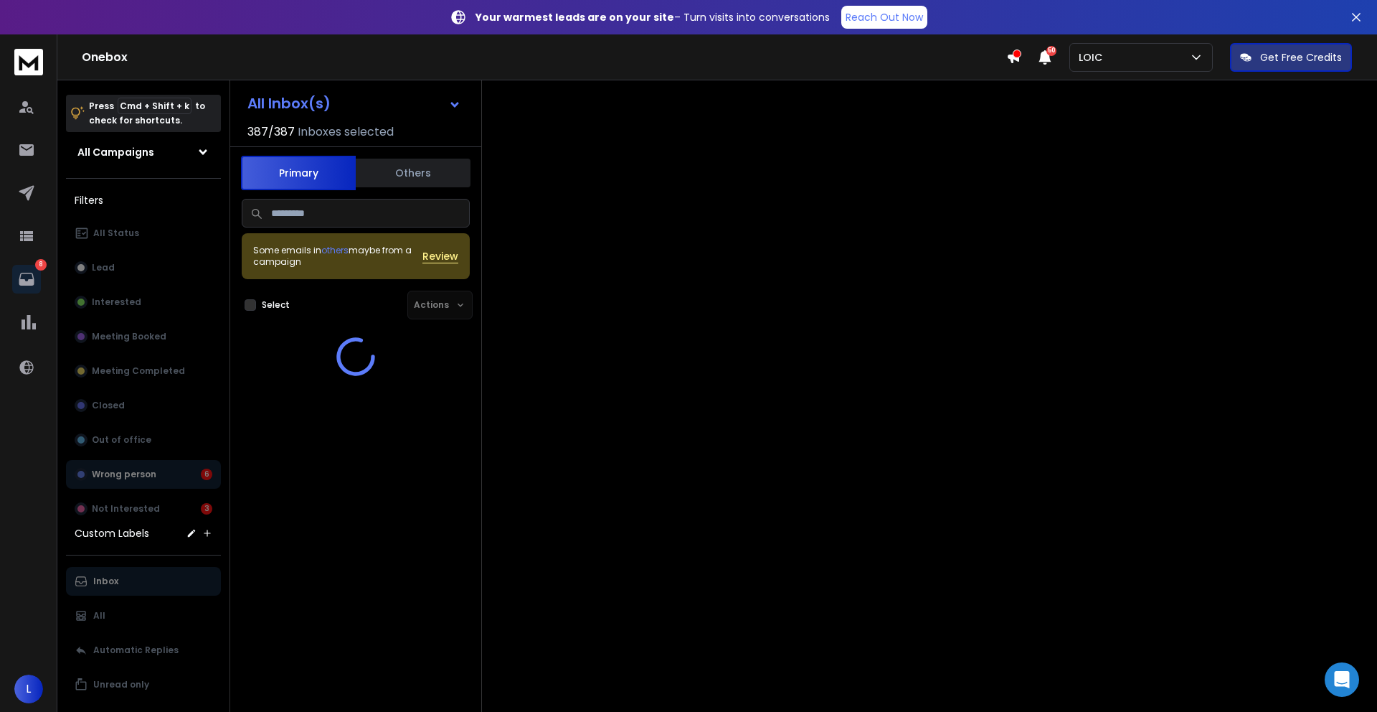
scroll to position [0, 0]
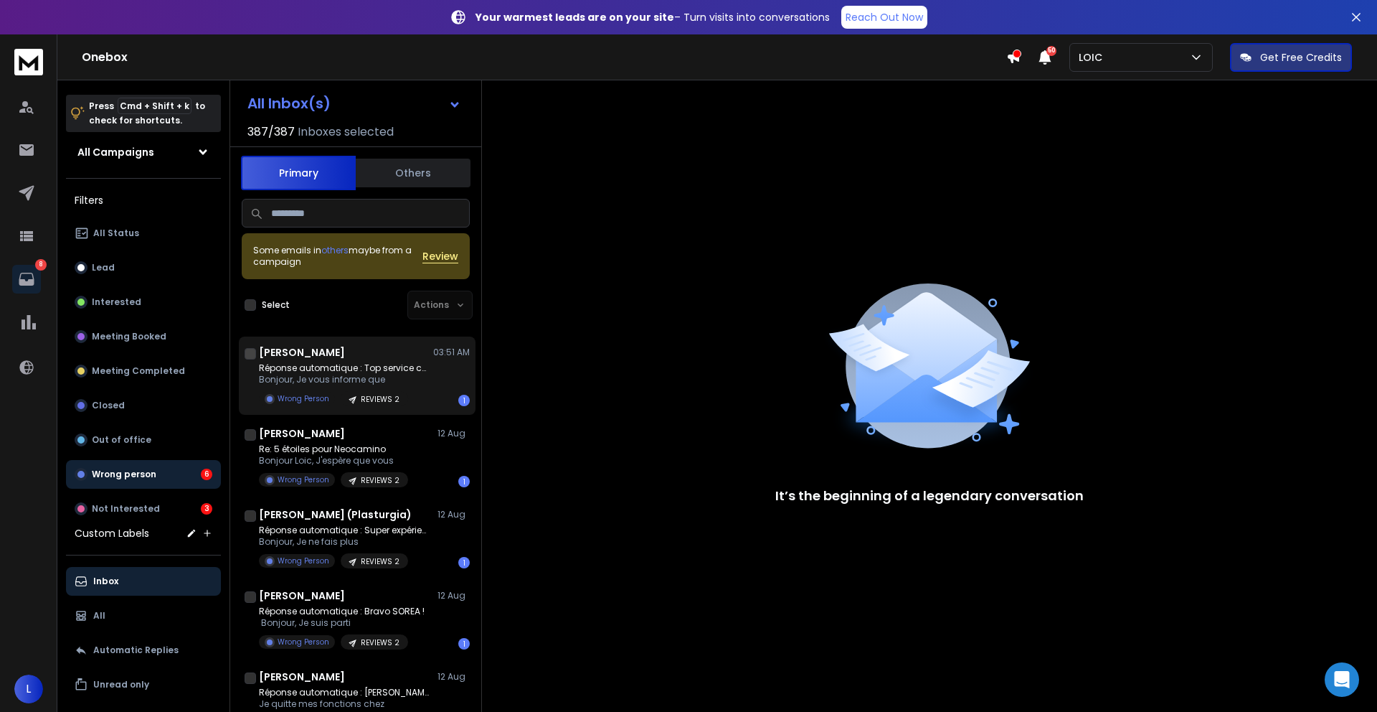
click at [306, 366] on p "Réponse automatique : Top service chez" at bounding box center [345, 367] width 172 height 11
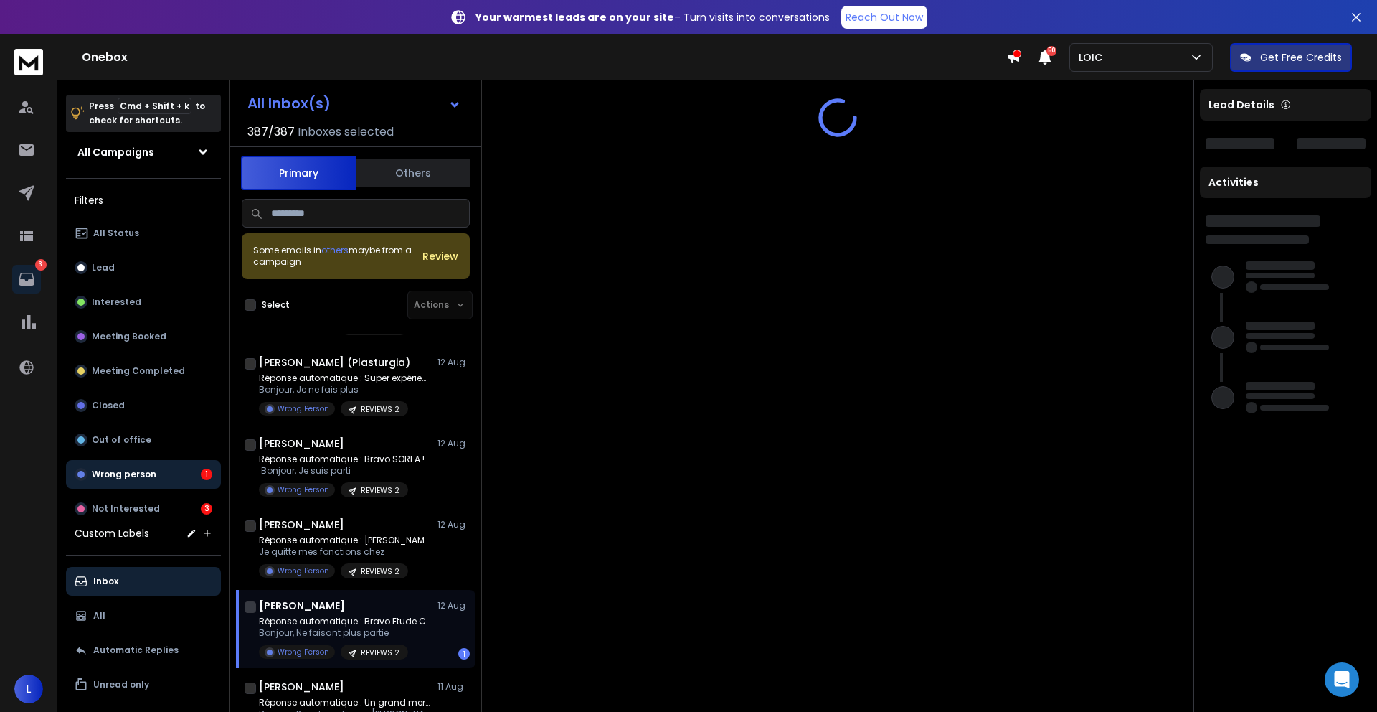
scroll to position [217, 0]
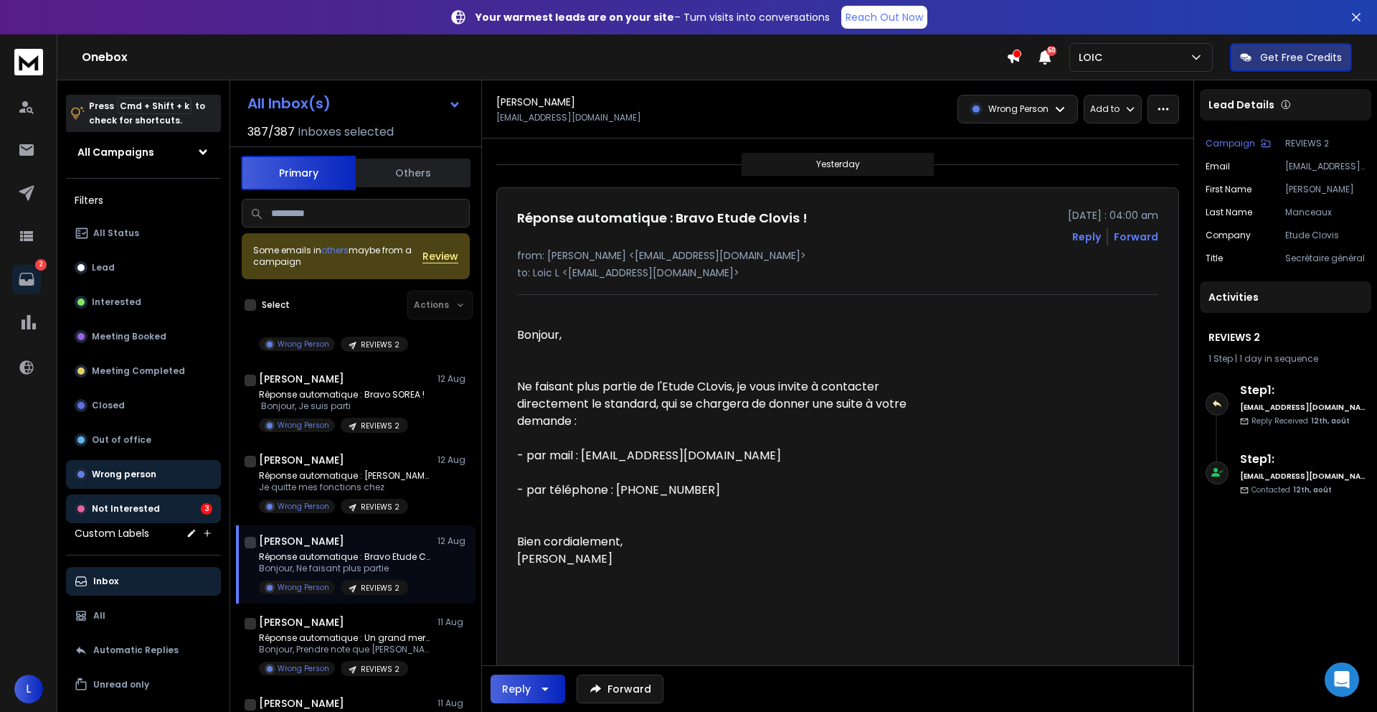
click at [115, 509] on p "Not Interested" at bounding box center [126, 508] width 68 height 11
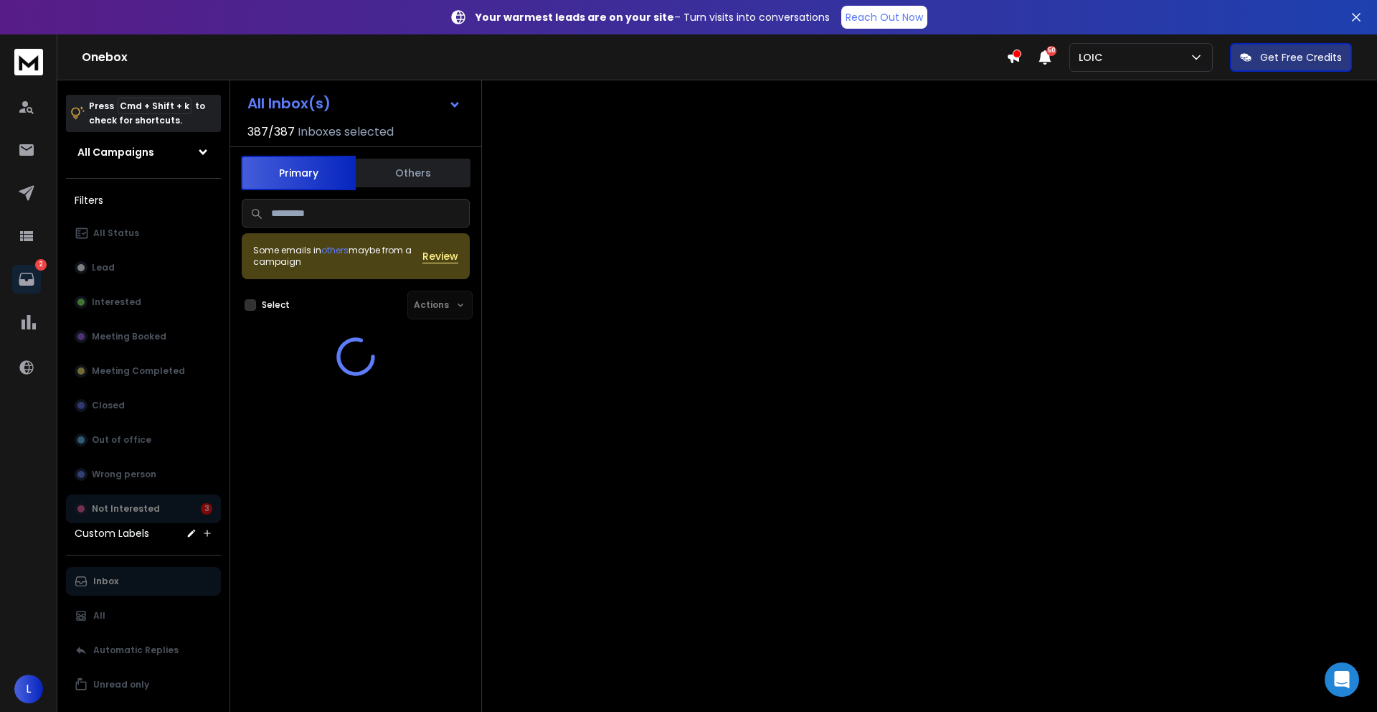
scroll to position [0, 0]
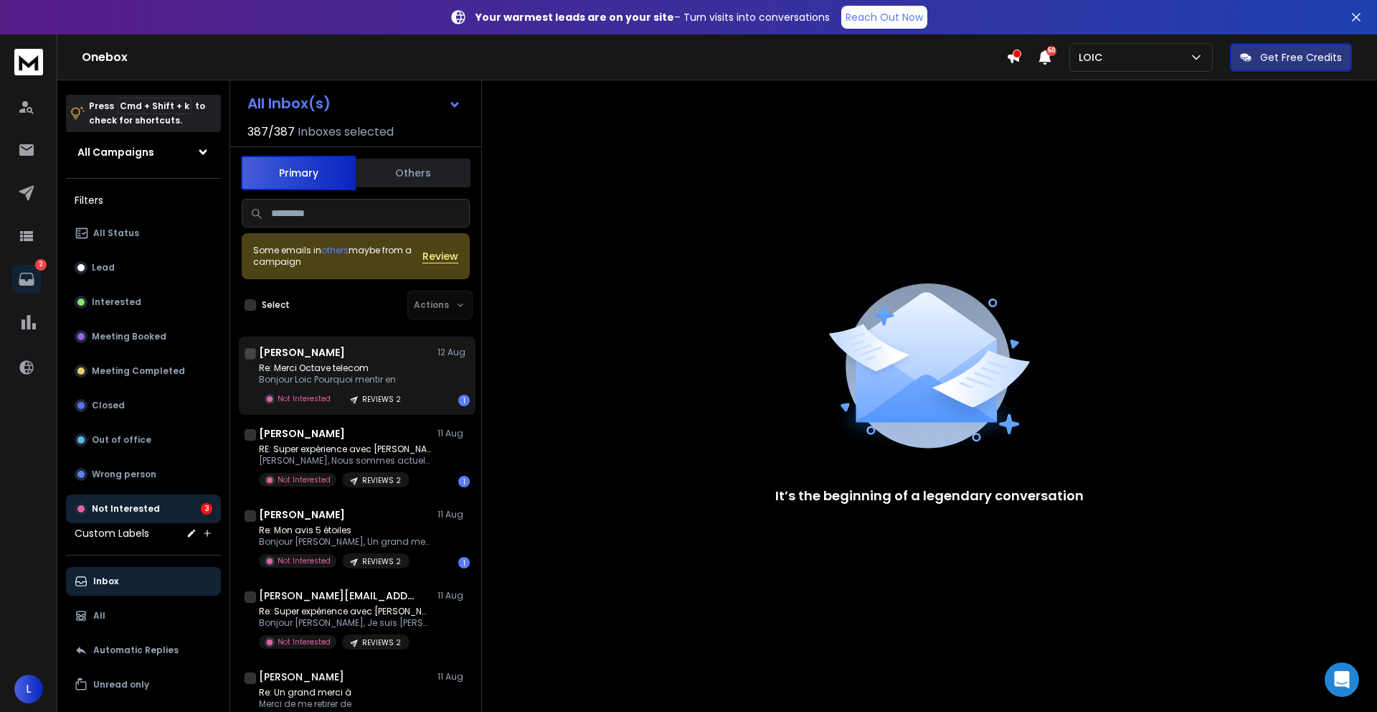
click at [357, 378] on p "Bonjour Loic Pourquoi mentir en" at bounding box center [334, 379] width 151 height 11
